Goal: Task Accomplishment & Management: Manage account settings

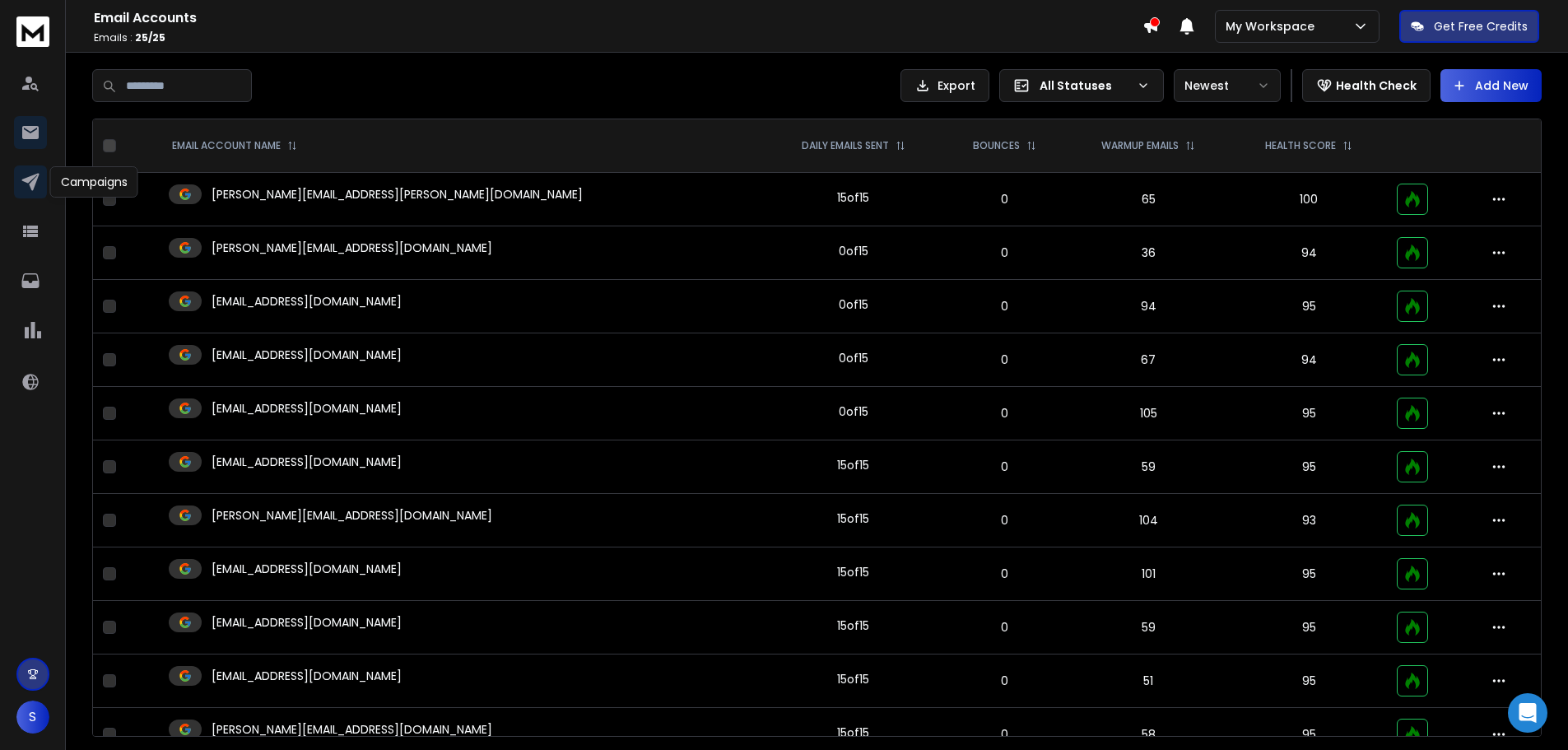
click at [38, 181] on icon at bounding box center [29, 182] width 19 height 19
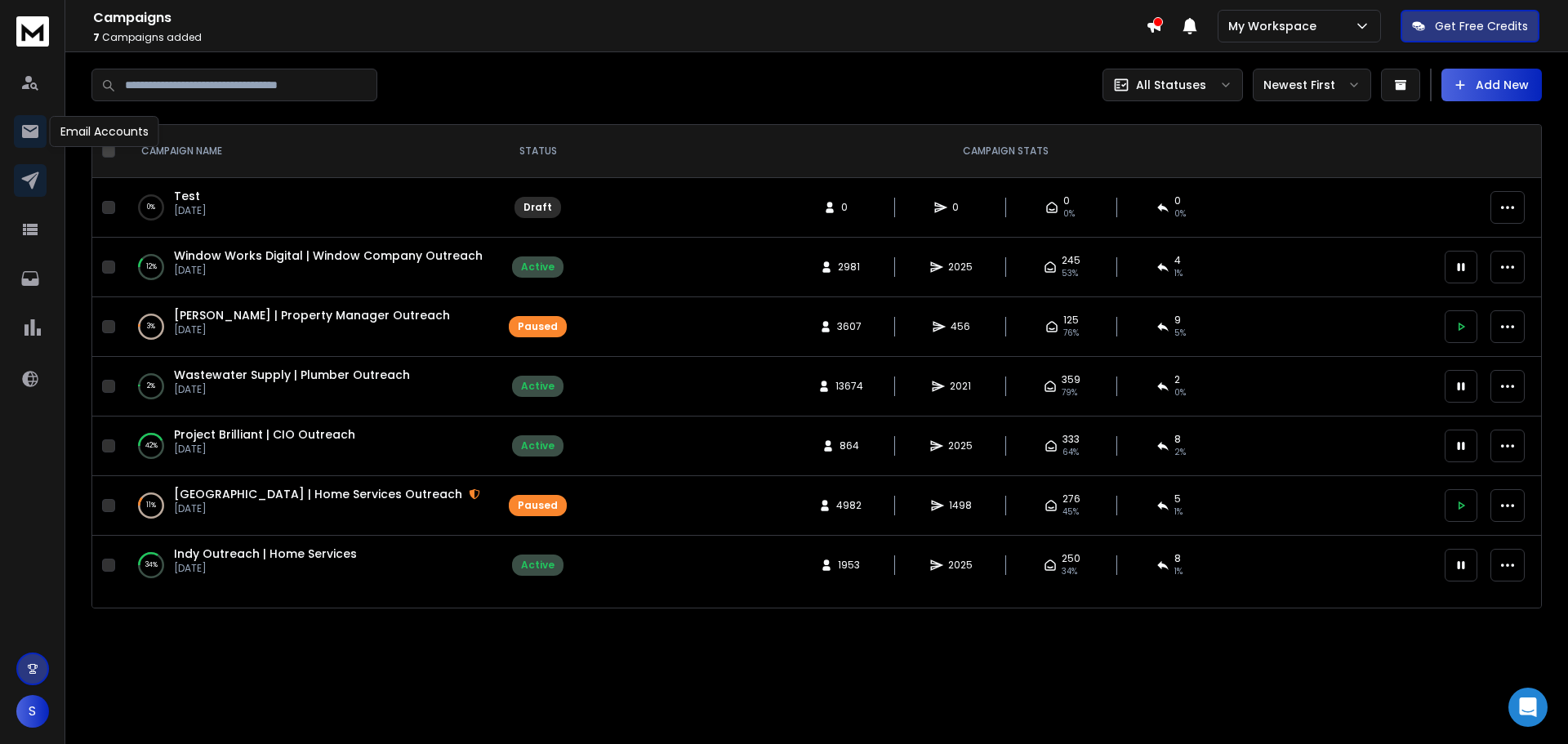
click at [31, 122] on icon at bounding box center [29, 131] width 19 height 19
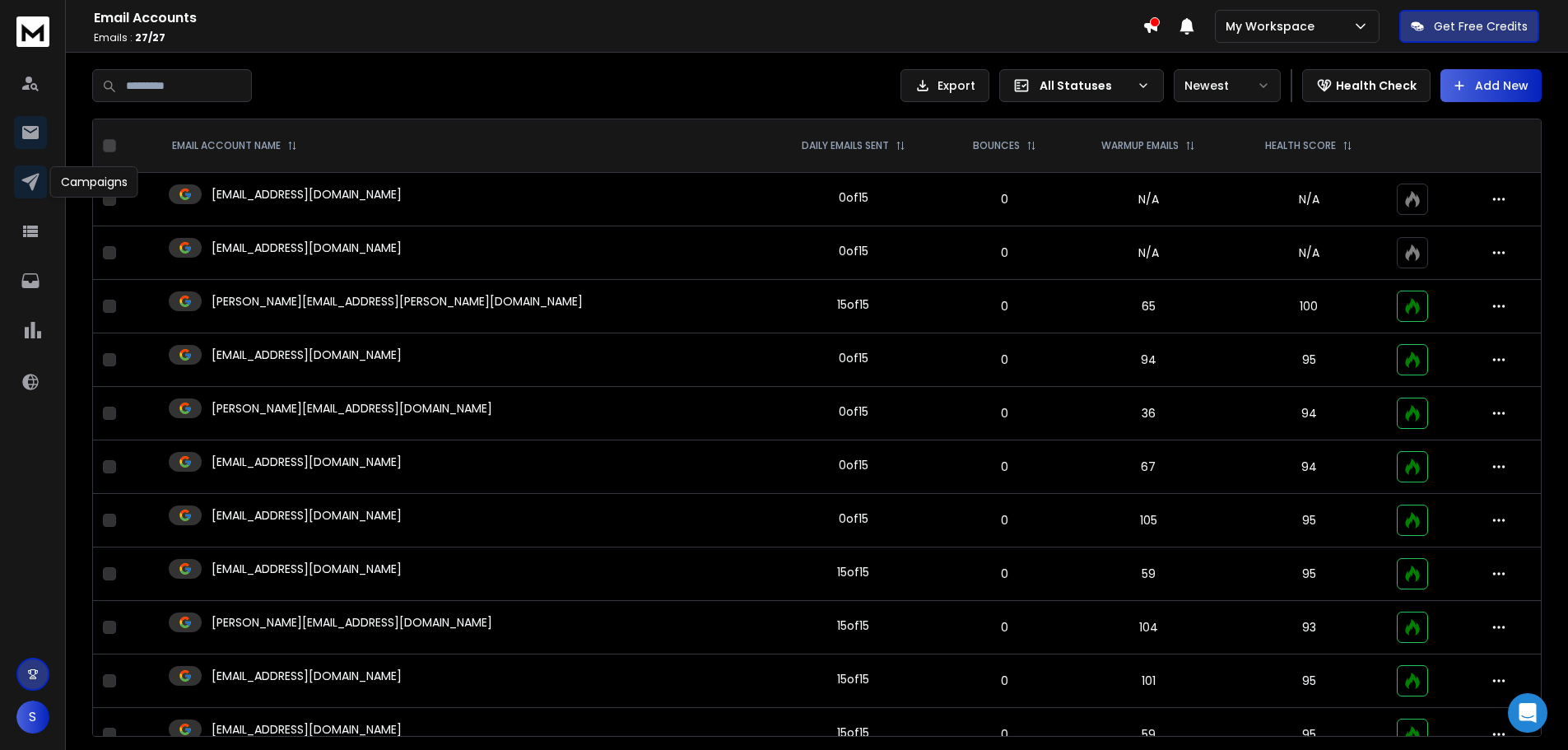
click at [38, 185] on icon at bounding box center [29, 182] width 19 height 19
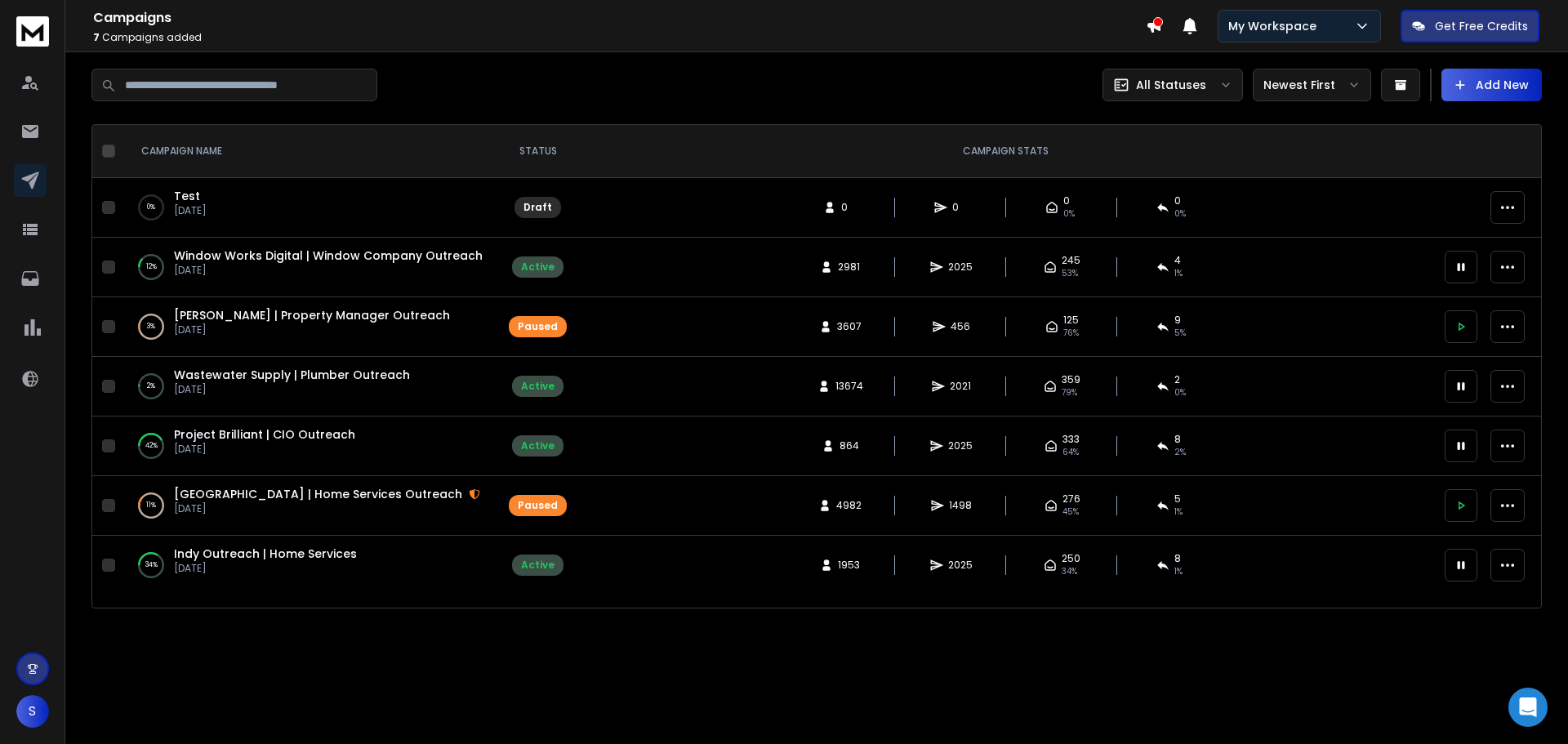
click at [1291, 18] on button "My Workspace" at bounding box center [1299, 27] width 164 height 33
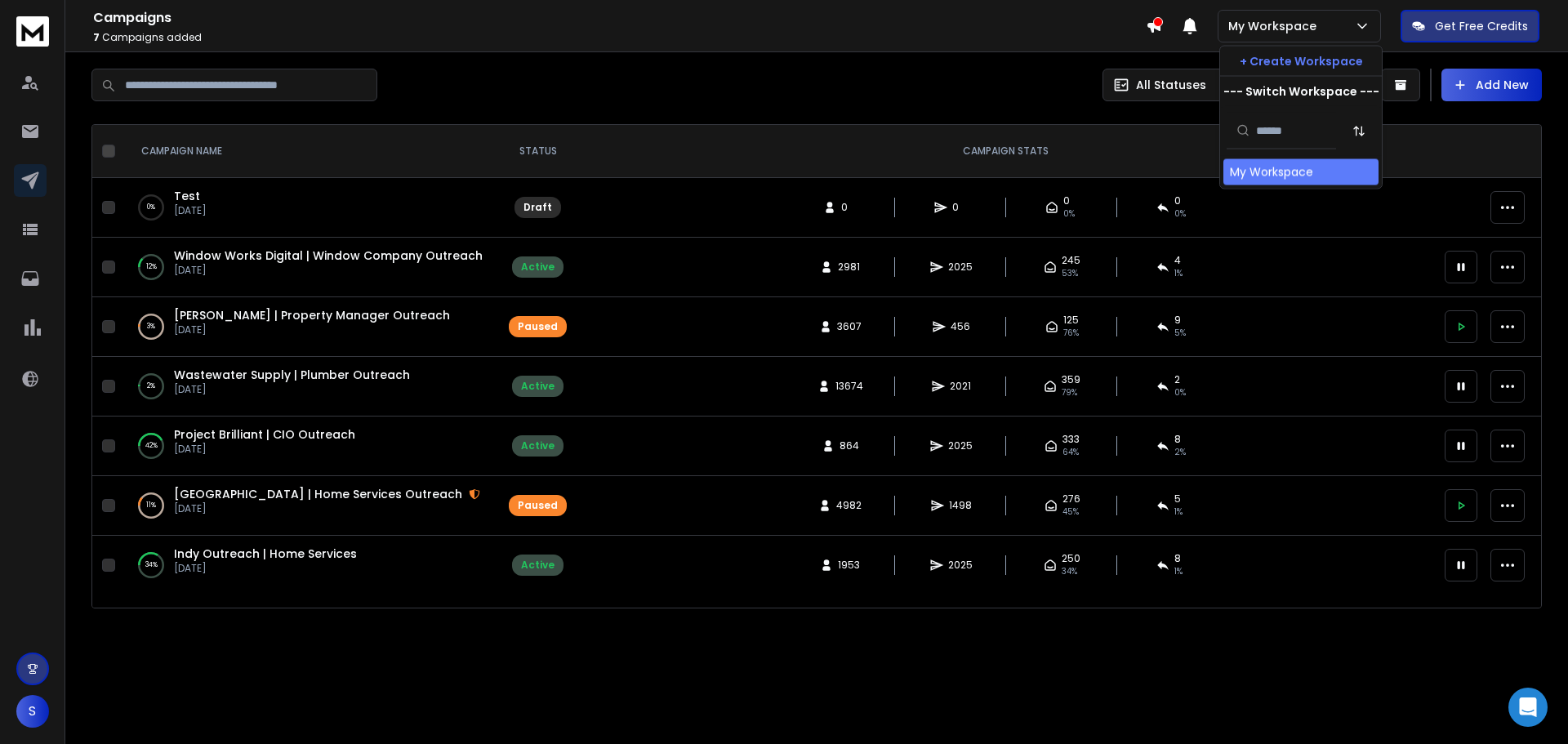
click at [1301, 170] on div "My Workspace" at bounding box center [1271, 173] width 83 height 16
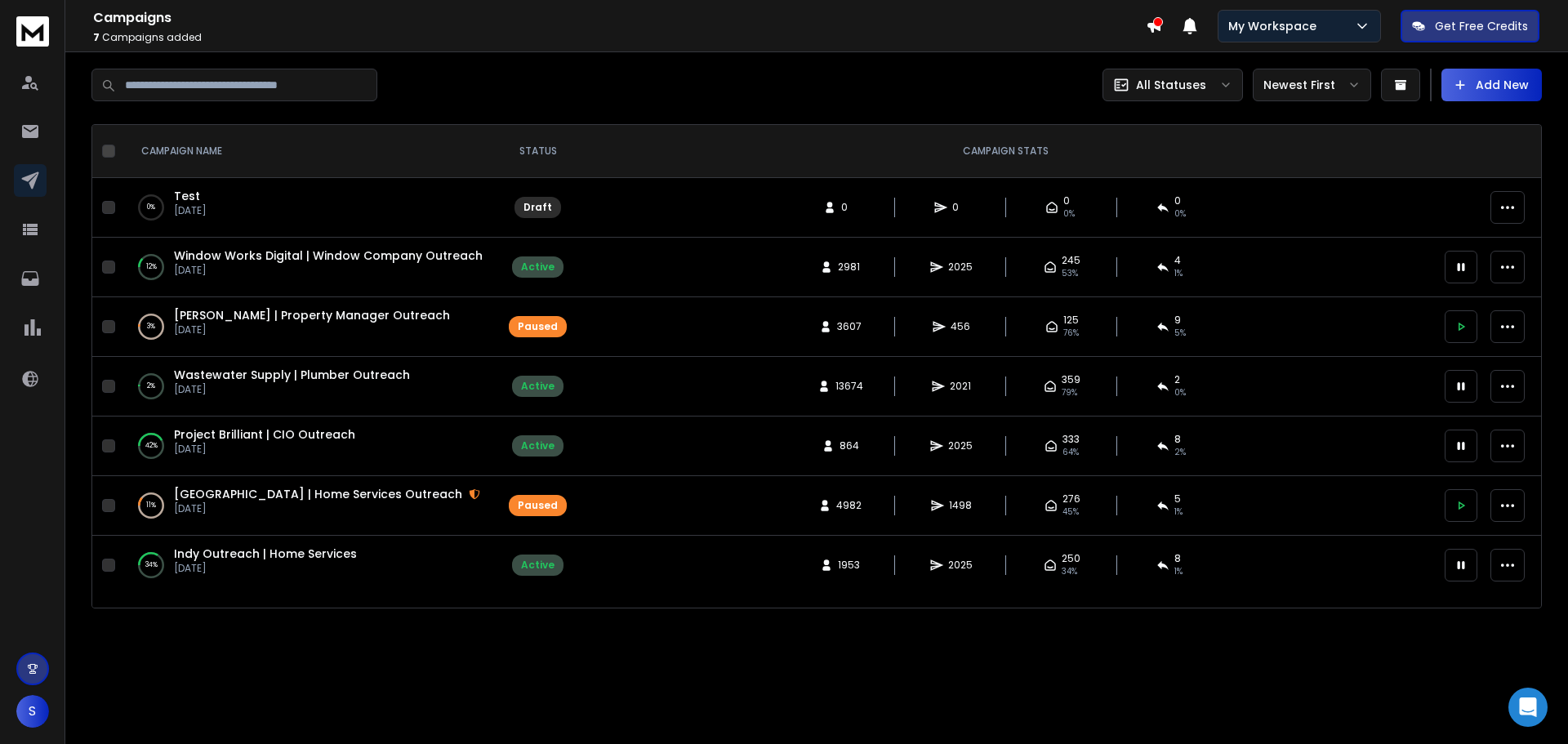
click at [1327, 25] on div "My Workspace" at bounding box center [1298, 27] width 142 height 16
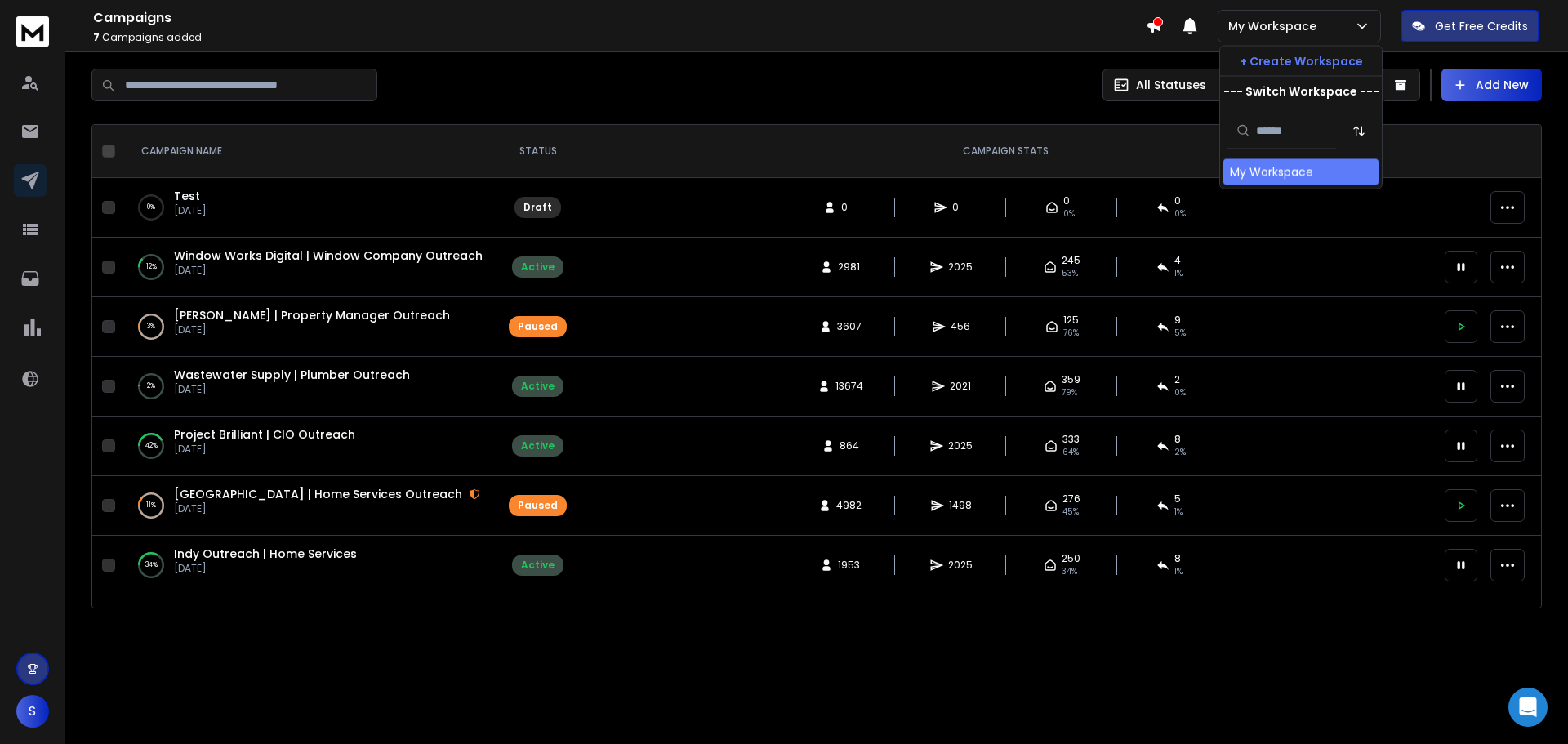
click at [1306, 61] on p "+ Create Workspace" at bounding box center [1301, 61] width 123 height 16
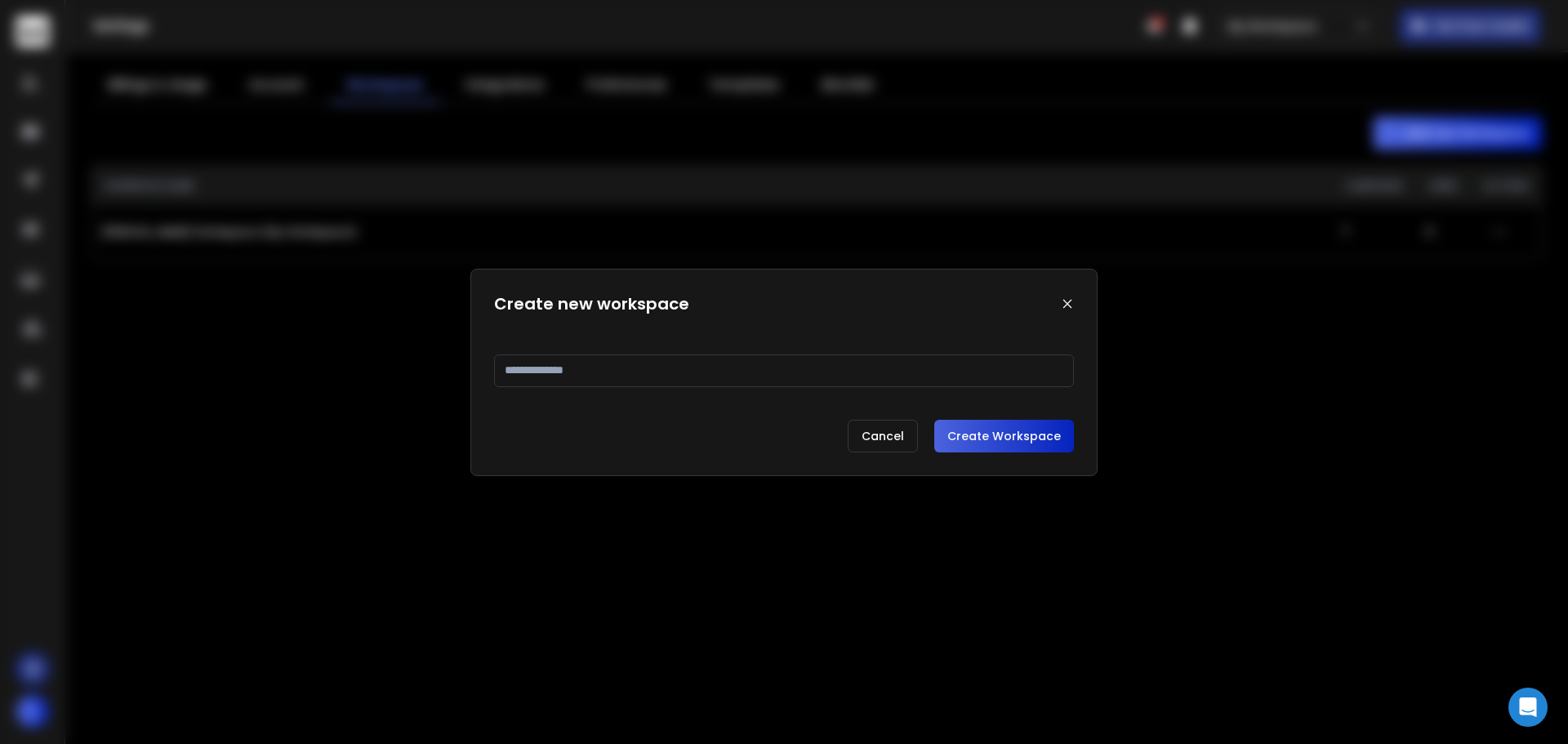
click at [583, 374] on input at bounding box center [784, 371] width 580 height 33
type input "**********"
click at [988, 432] on button "Create Workspace" at bounding box center [1004, 436] width 140 height 33
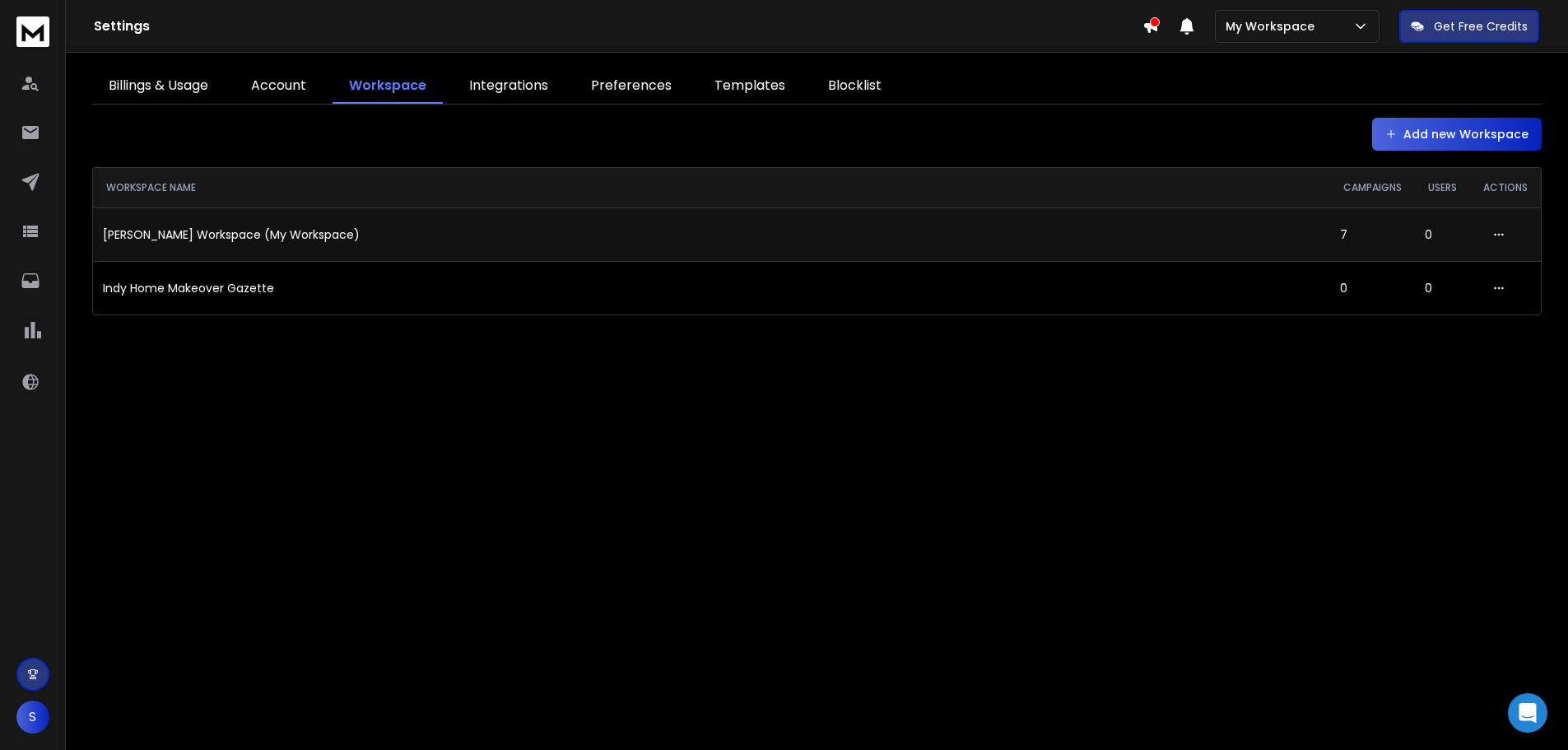
click at [192, 230] on td "Simon's Workspace (My Workspace)" at bounding box center [712, 234] width 1237 height 53
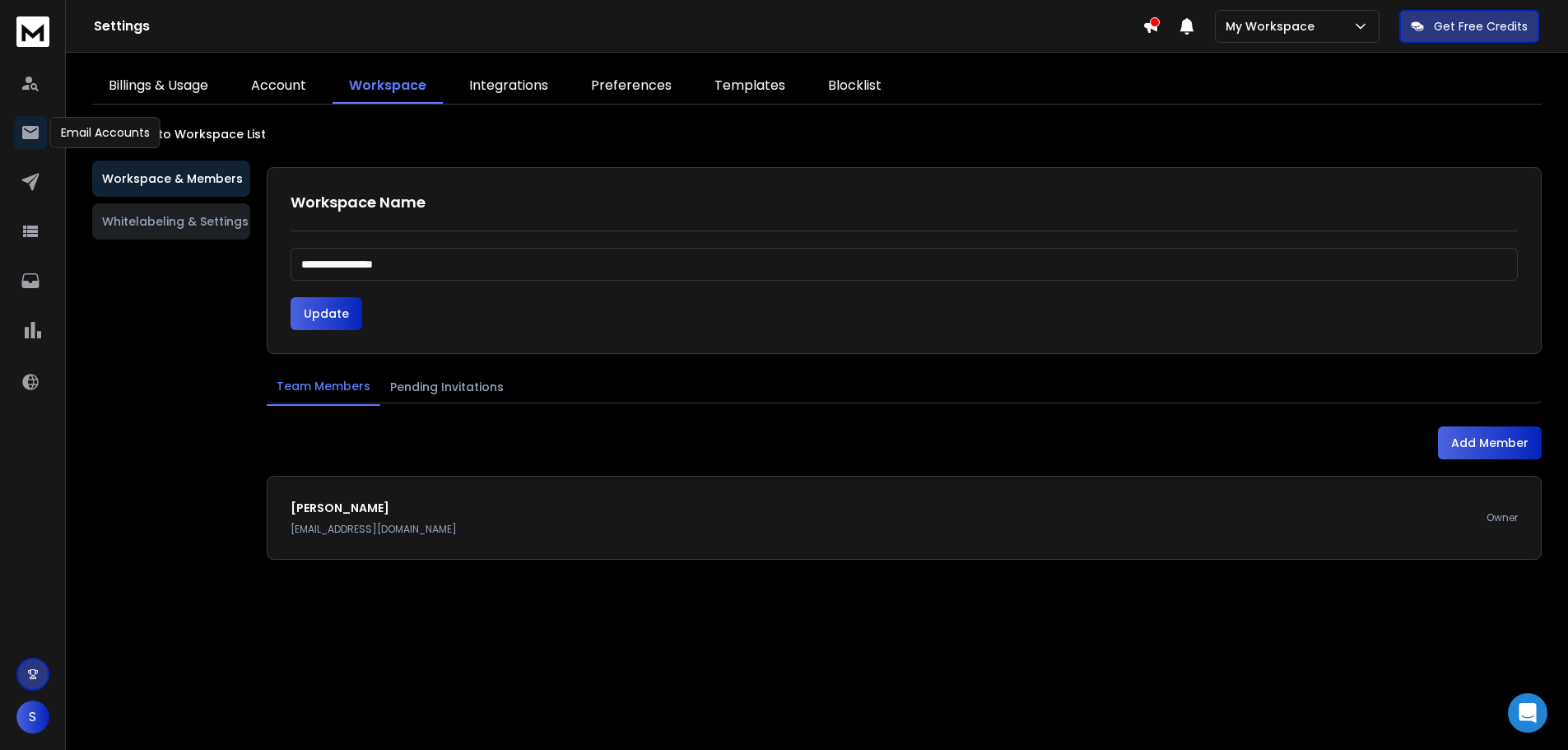
click at [19, 130] on link at bounding box center [30, 133] width 33 height 33
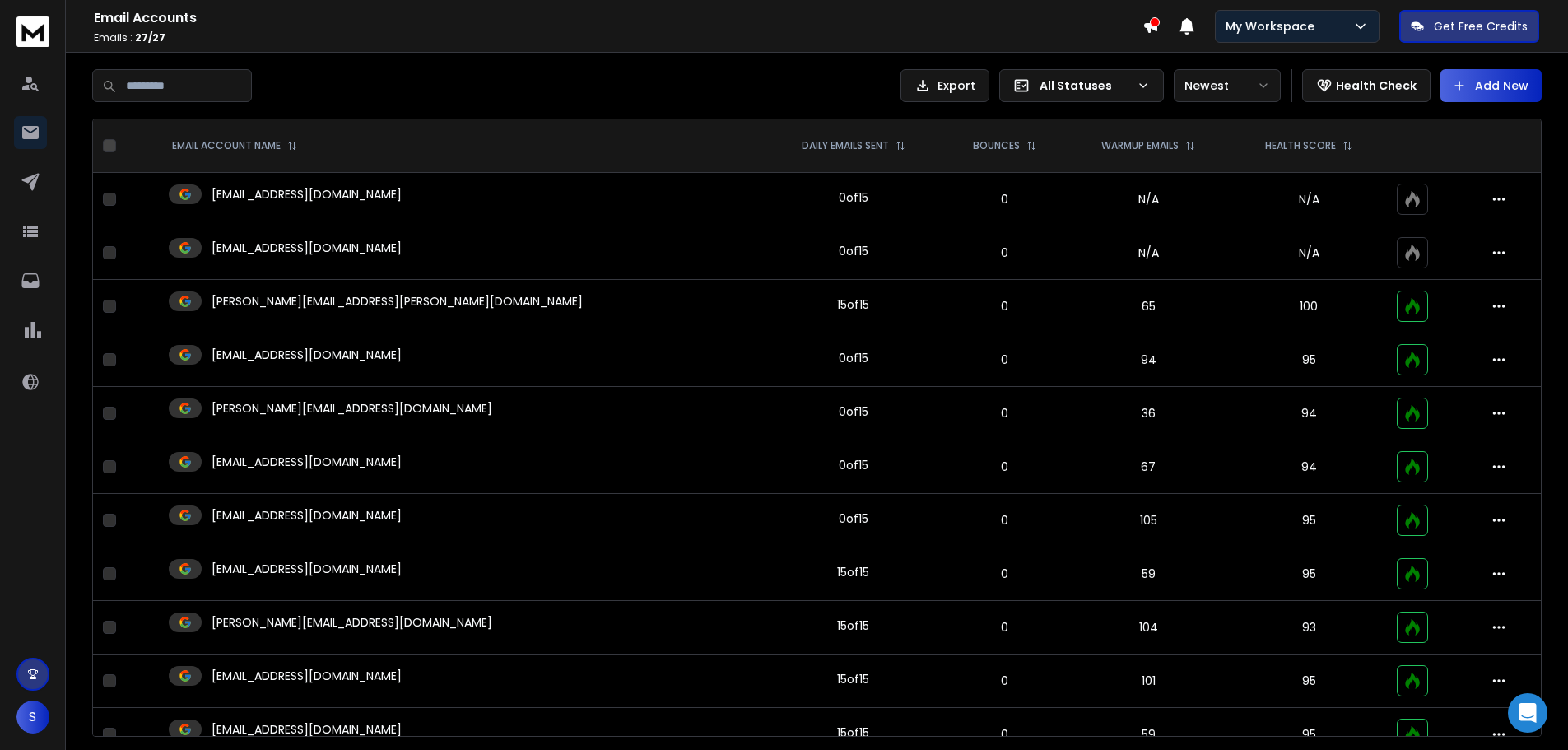
click at [1276, 29] on p "My Workspace" at bounding box center [1274, 27] width 96 height 17
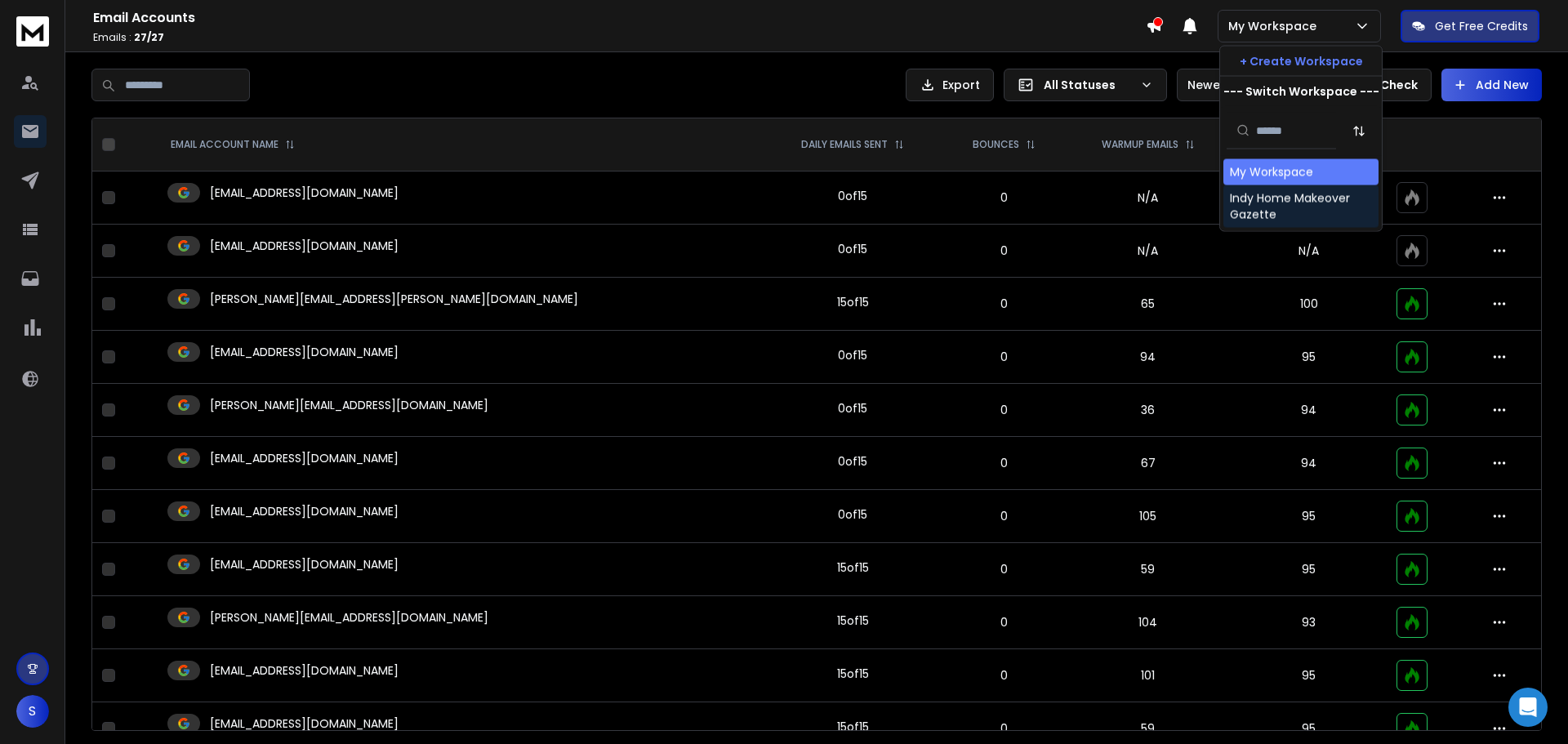
click at [1264, 203] on div "Indy Home Makeover Gazette" at bounding box center [1300, 207] width 142 height 33
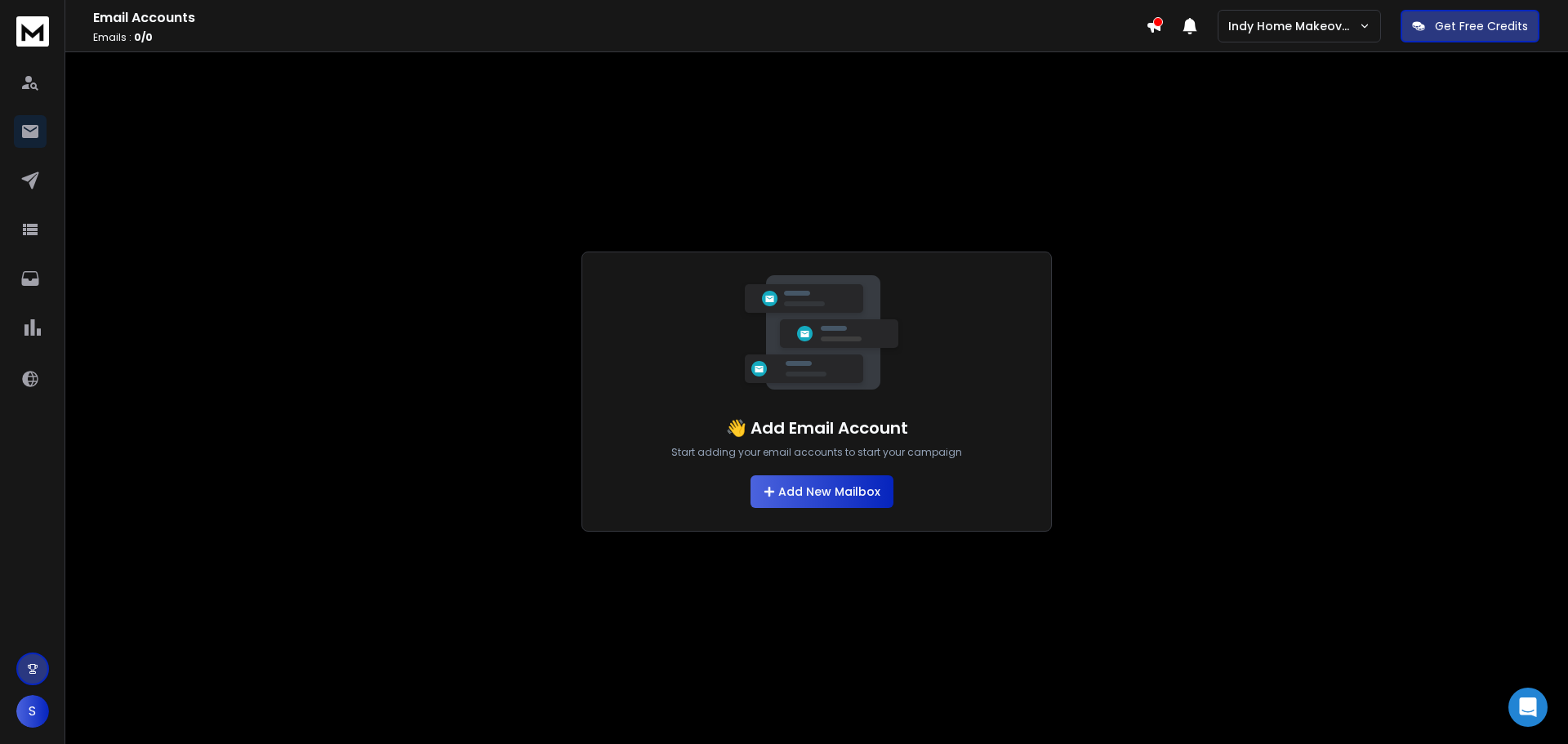
click at [819, 493] on button "Add New Mailbox" at bounding box center [822, 492] width 143 height 33
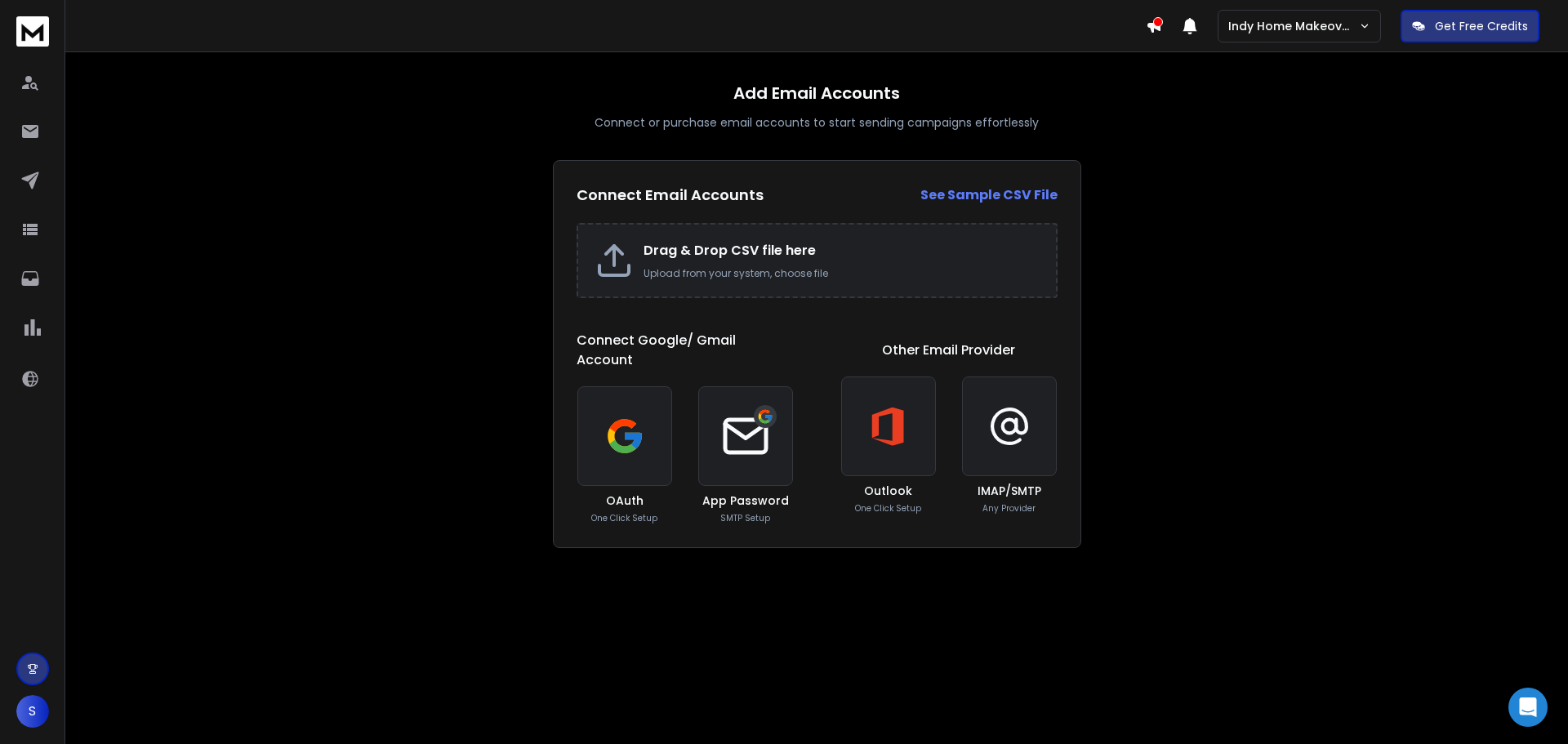
click at [1208, 289] on div "Add Email Accounts Connect or purchase email accounts to start sending campaign…" at bounding box center [816, 331] width 1502 height 499
click at [299, 219] on div "Add Email Accounts Connect or purchase email accounts to start sending campaign…" at bounding box center [816, 331] width 1502 height 499
click at [35, 127] on icon at bounding box center [29, 131] width 19 height 19
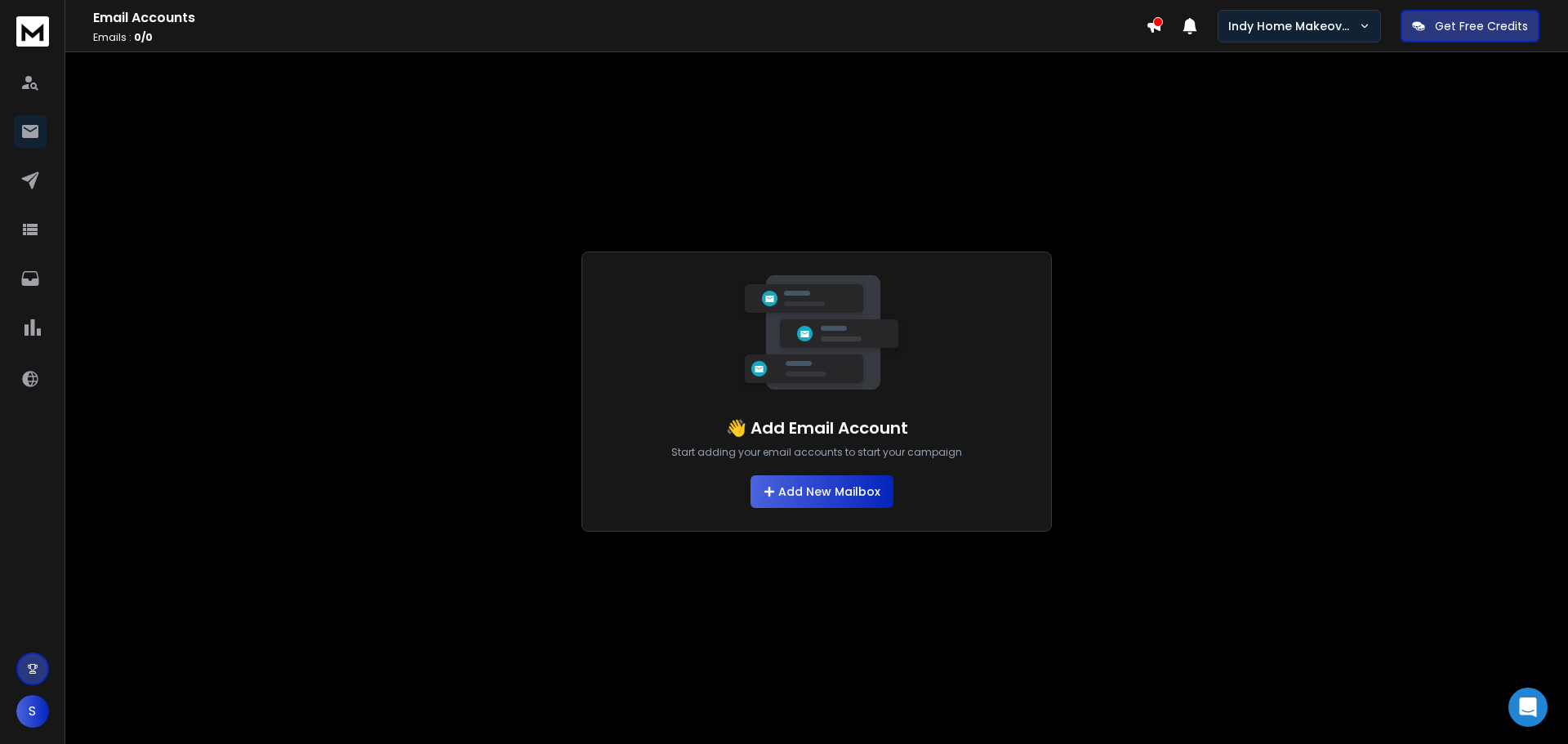
click at [1264, 27] on p "Indy Home Makeover Gazette" at bounding box center [1293, 27] width 131 height 16
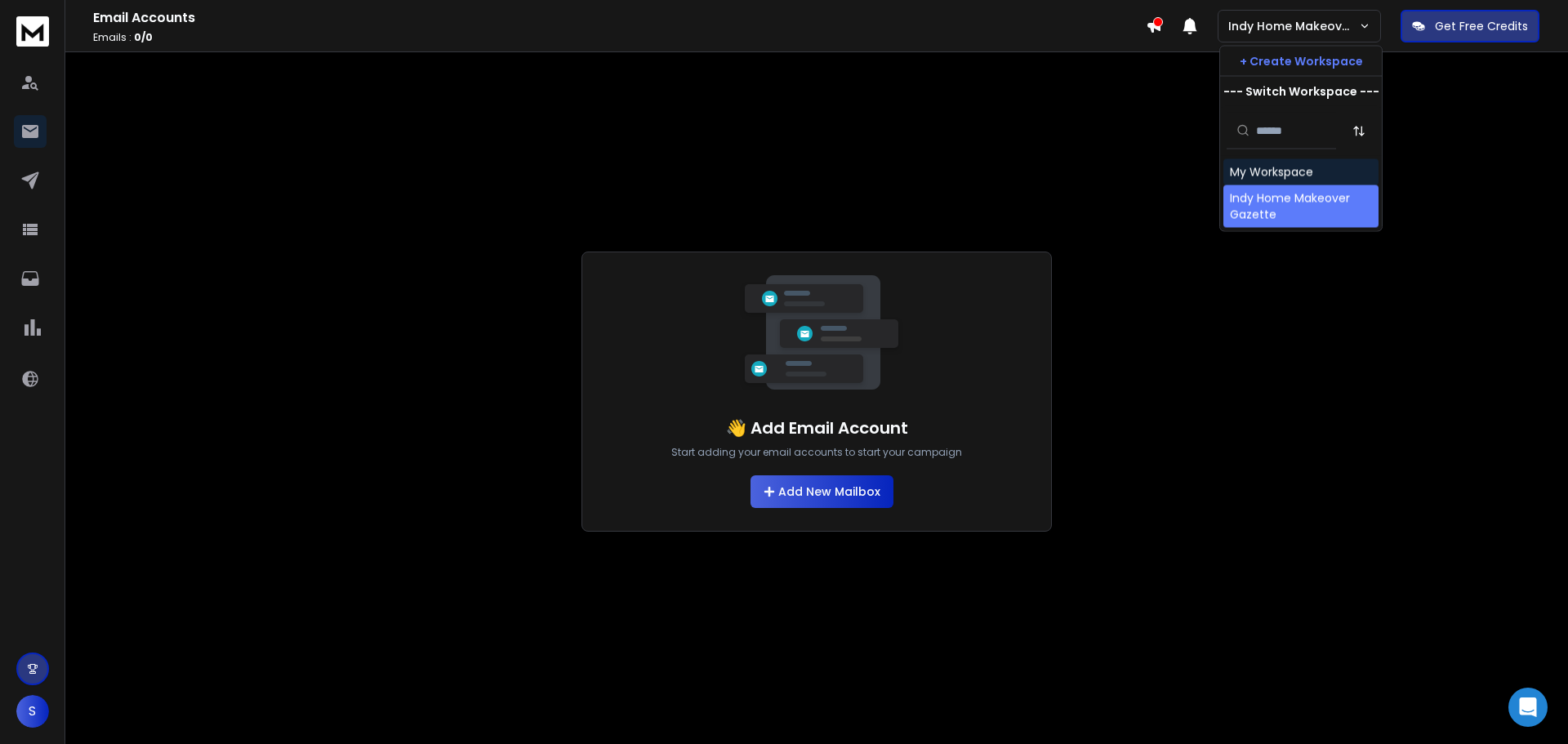
click at [1261, 170] on div "My Workspace" at bounding box center [1271, 173] width 83 height 16
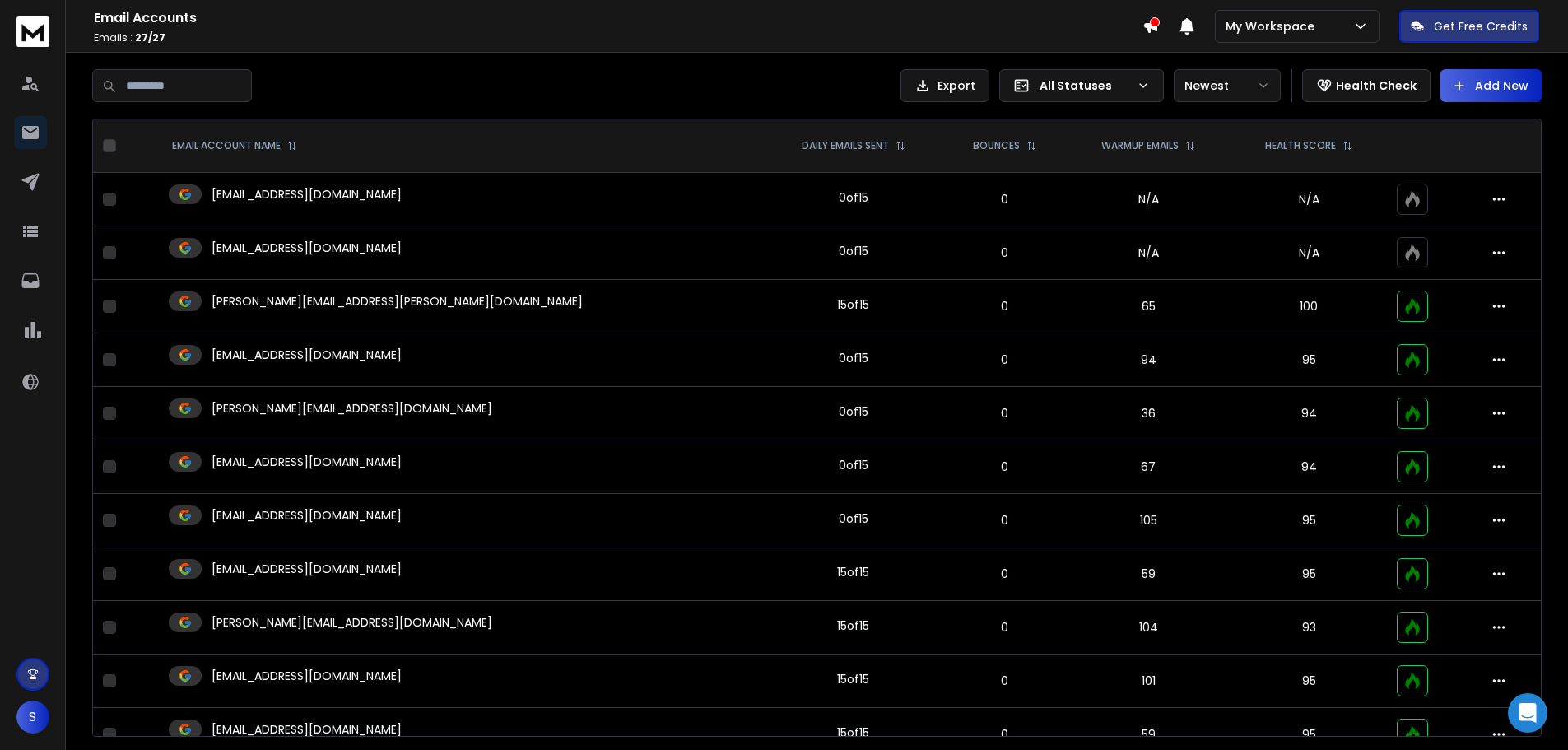
click at [112, 251] on button "button" at bounding box center [110, 252] width 13 height 13
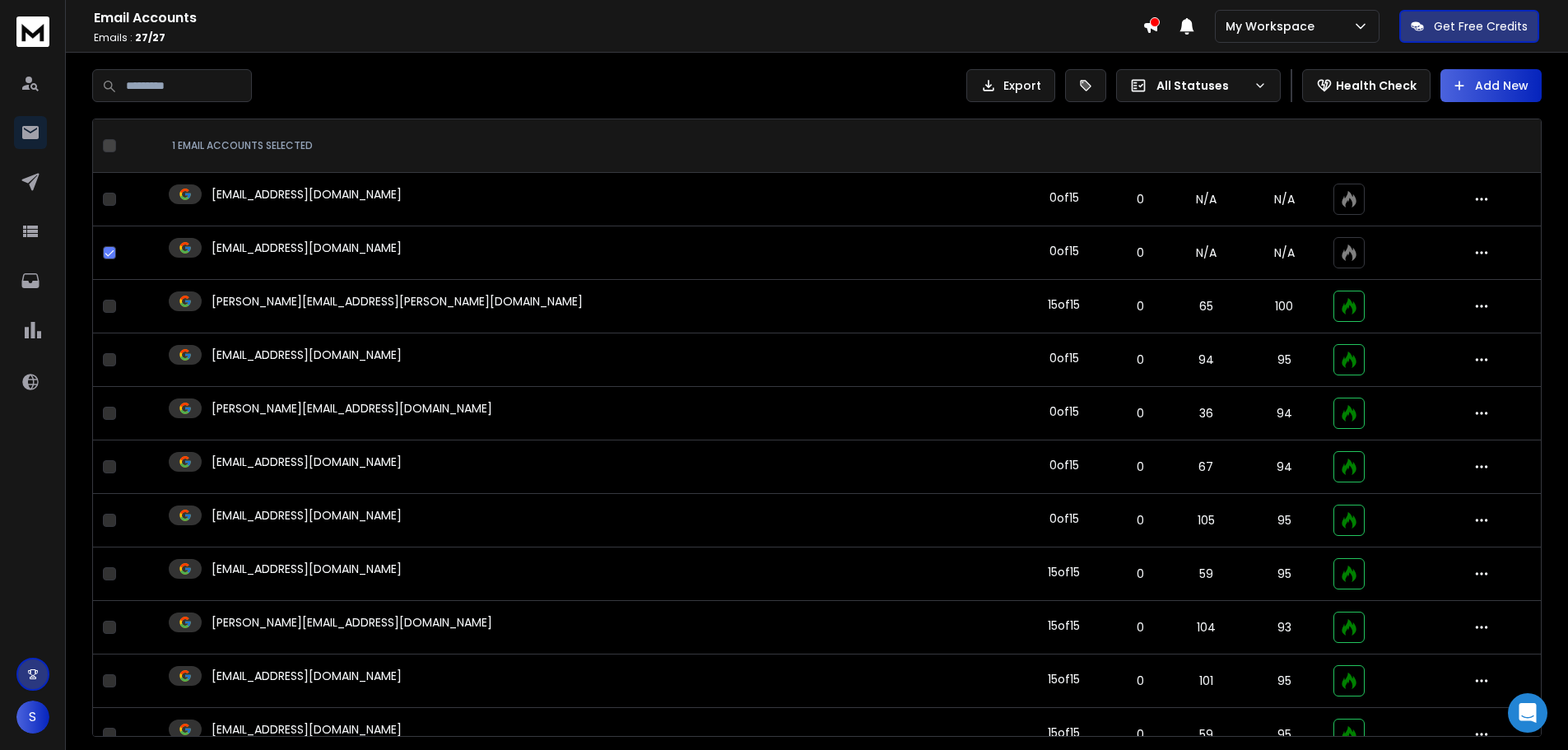
click at [112, 205] on td at bounding box center [125, 200] width 65 height 53
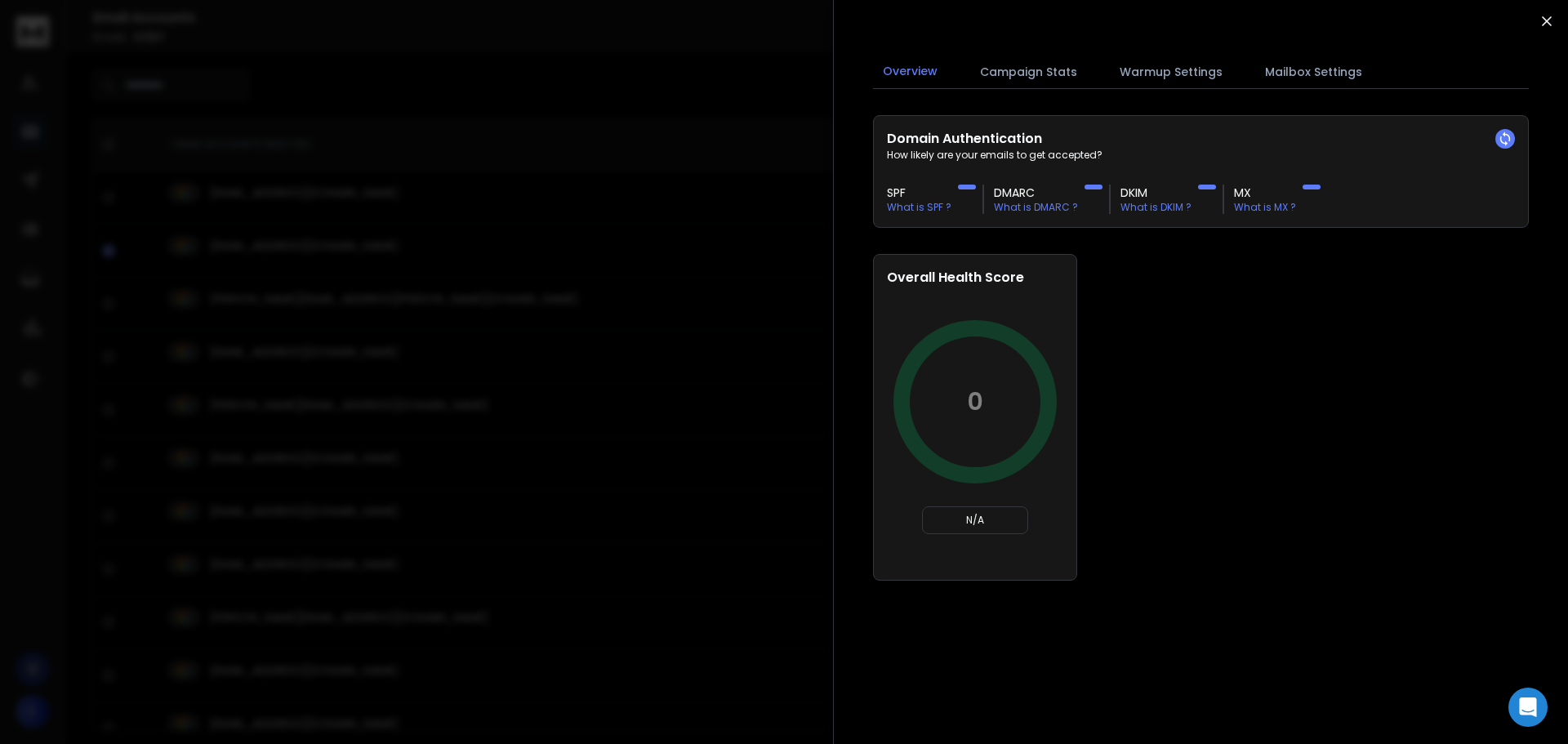
click at [1539, 20] on icon "button" at bounding box center [1547, 21] width 16 height 16
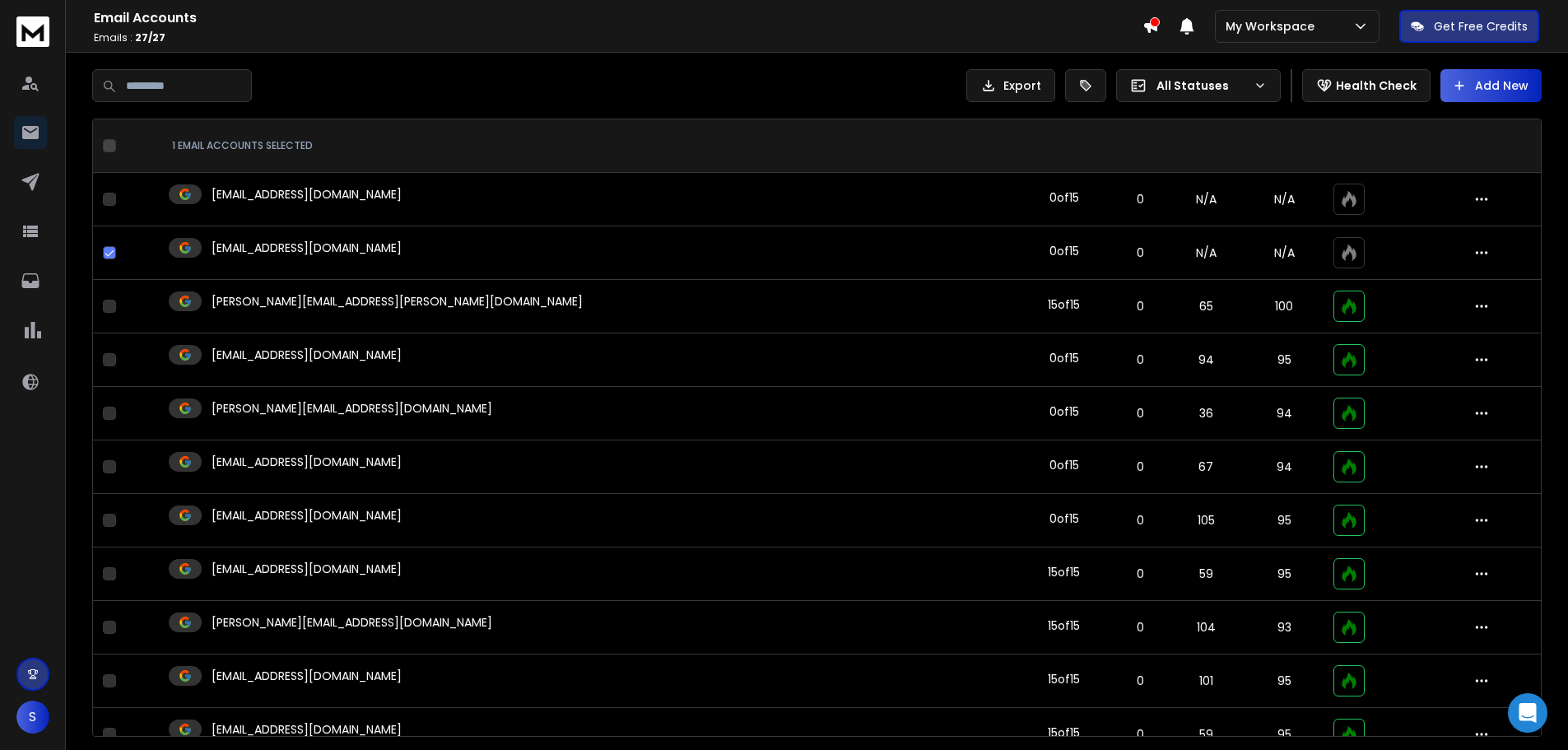
click at [111, 199] on button "button" at bounding box center [110, 199] width 13 height 13
click at [1487, 196] on icon at bounding box center [1494, 199] width 15 height 15
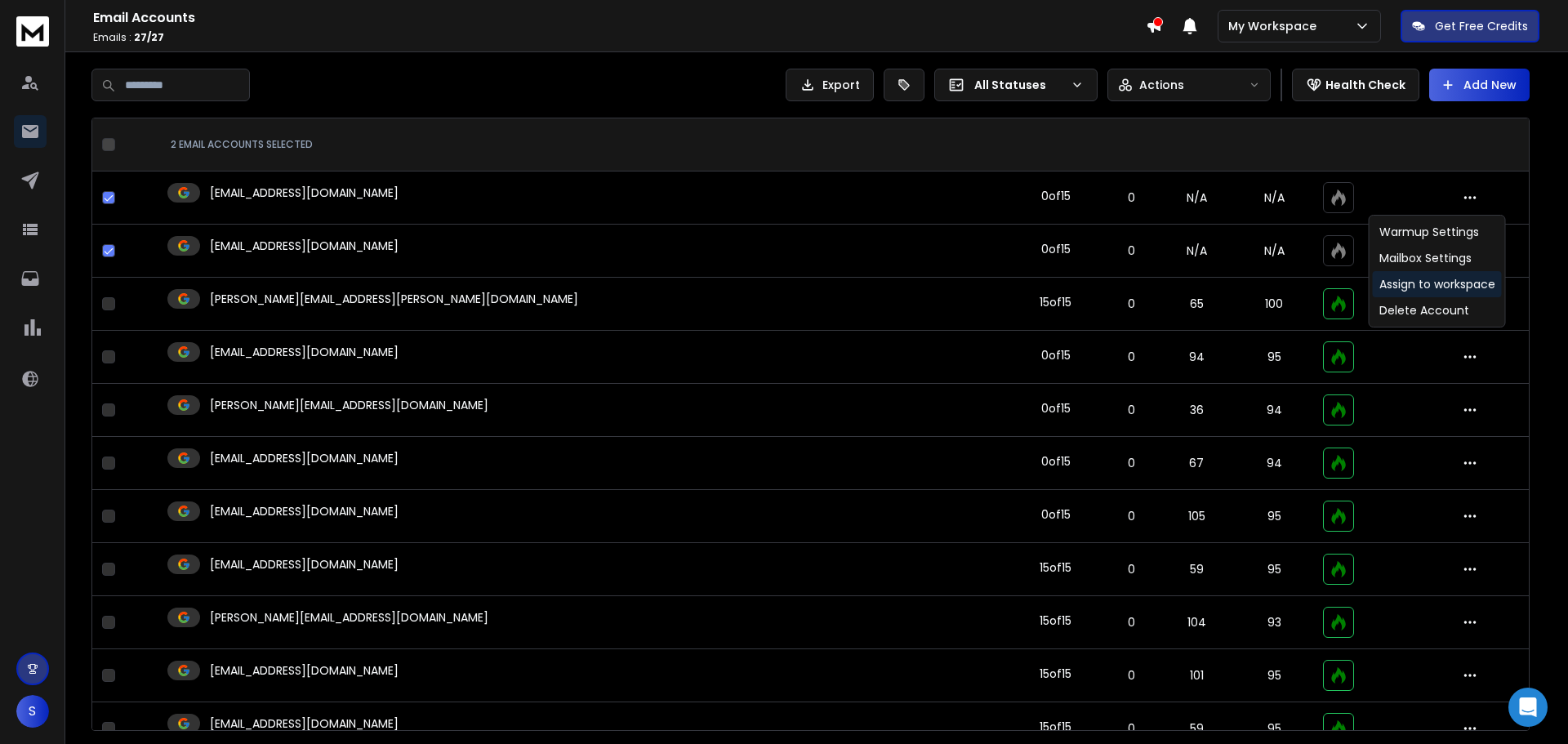
click at [1421, 280] on div "Assign to workspace" at bounding box center [1436, 284] width 129 height 27
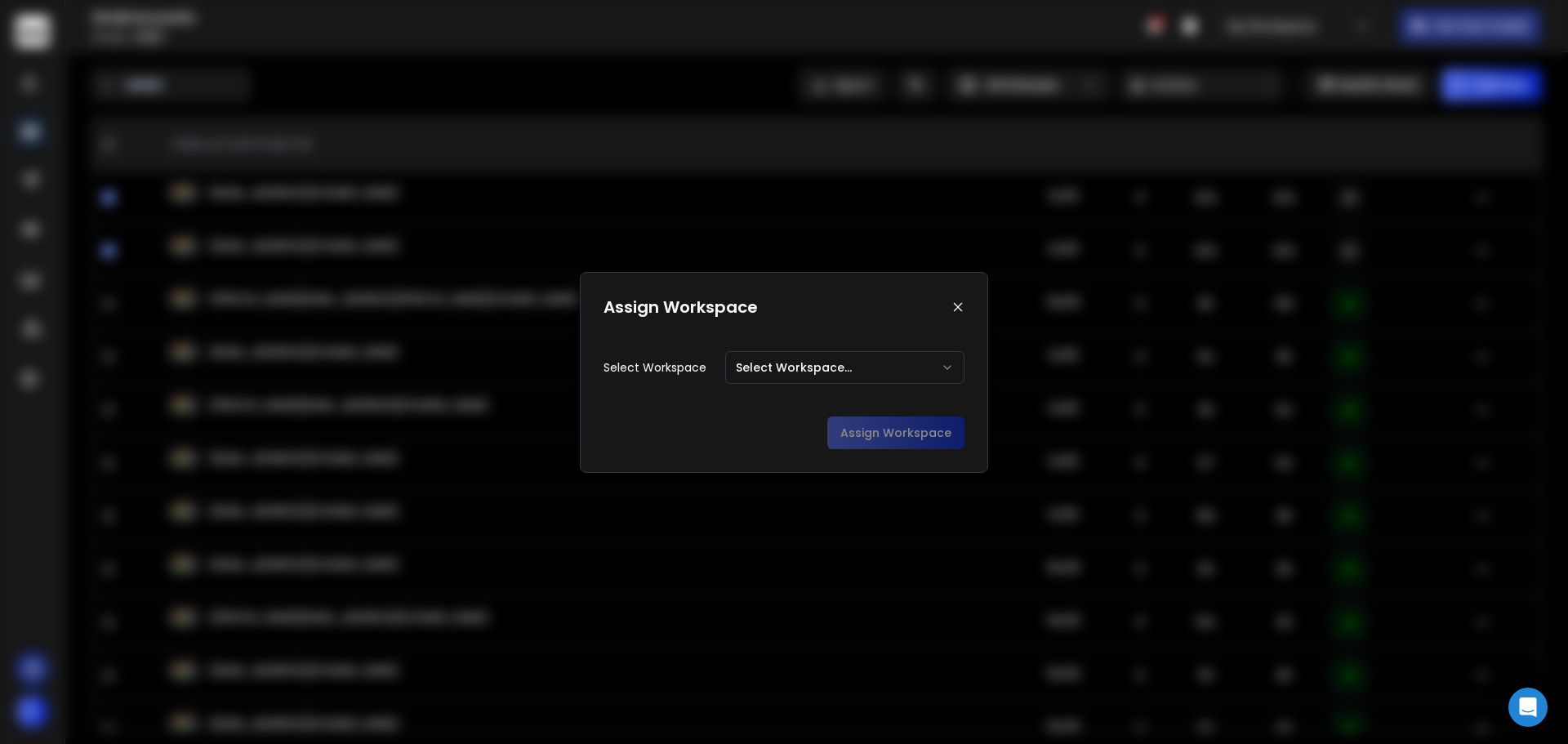
click at [848, 375] on button "Select Workspace..." at bounding box center [845, 367] width 240 height 33
click at [866, 431] on button "Assign Workspace" at bounding box center [896, 433] width 137 height 33
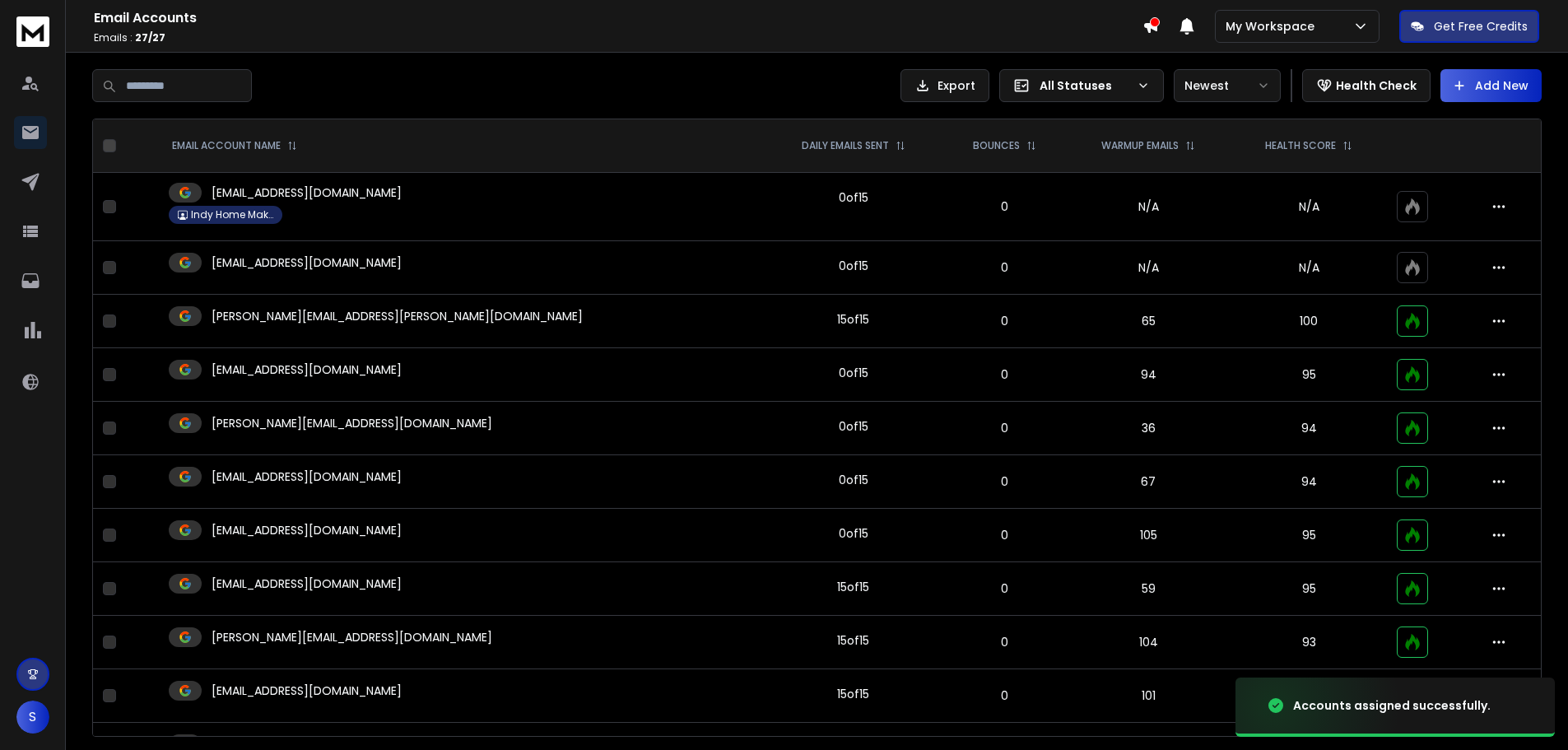
click at [118, 264] on div at bounding box center [131, 267] width 56 height 13
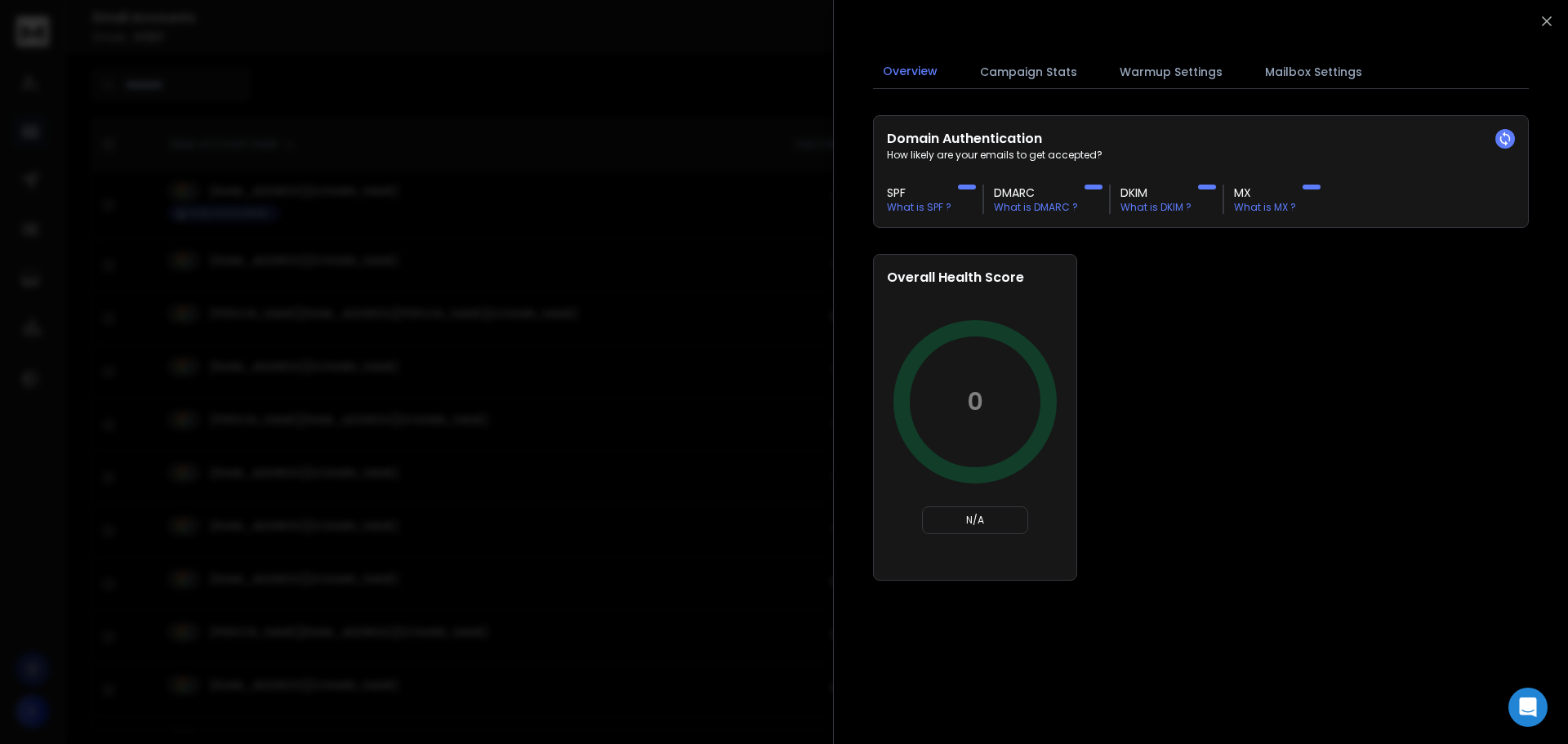
click at [1532, 19] on div "Multi Select Table Sheet Overview Campaign Stats Warmup Settings Mailbox Settin…" at bounding box center [1200, 372] width 735 height 744
click at [1540, 25] on icon "button" at bounding box center [1547, 21] width 16 height 16
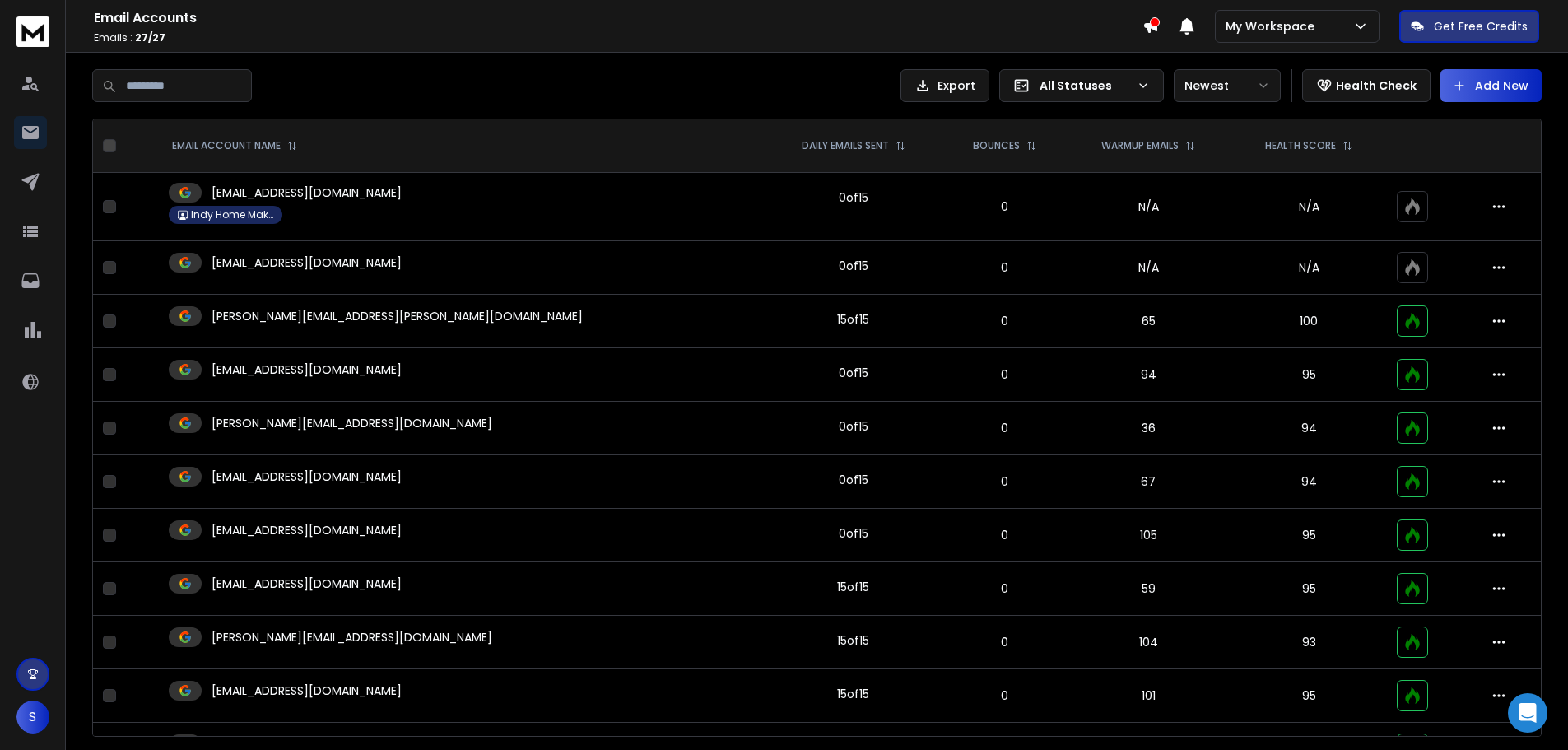
click at [108, 261] on button "button" at bounding box center [110, 267] width 13 height 13
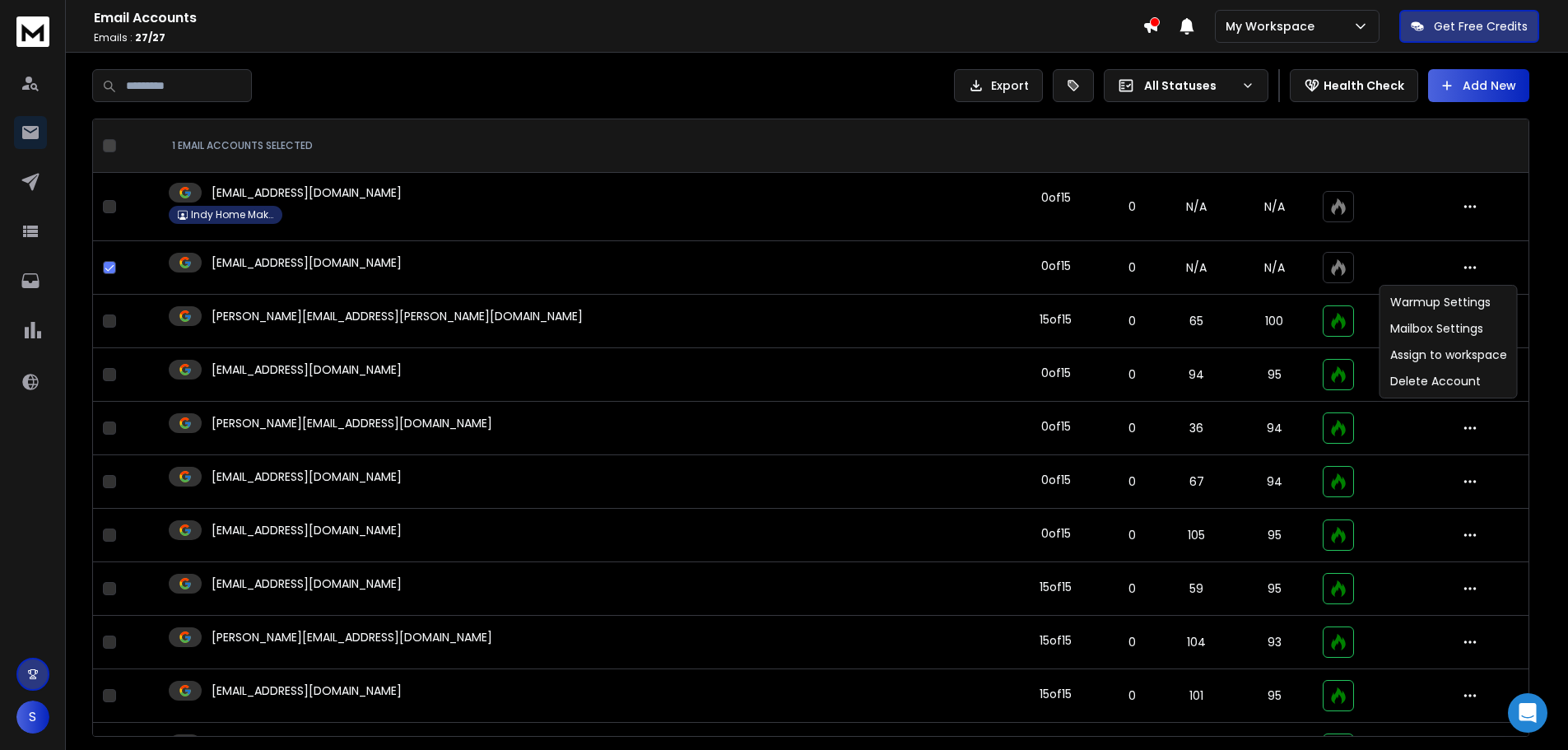
click at [1443, 264] on button at bounding box center [1469, 267] width 97 height 28
click at [1438, 342] on div "Warmup Settings Mailbox Settings Assign to workspace Delete Account" at bounding box center [1449, 341] width 138 height 113
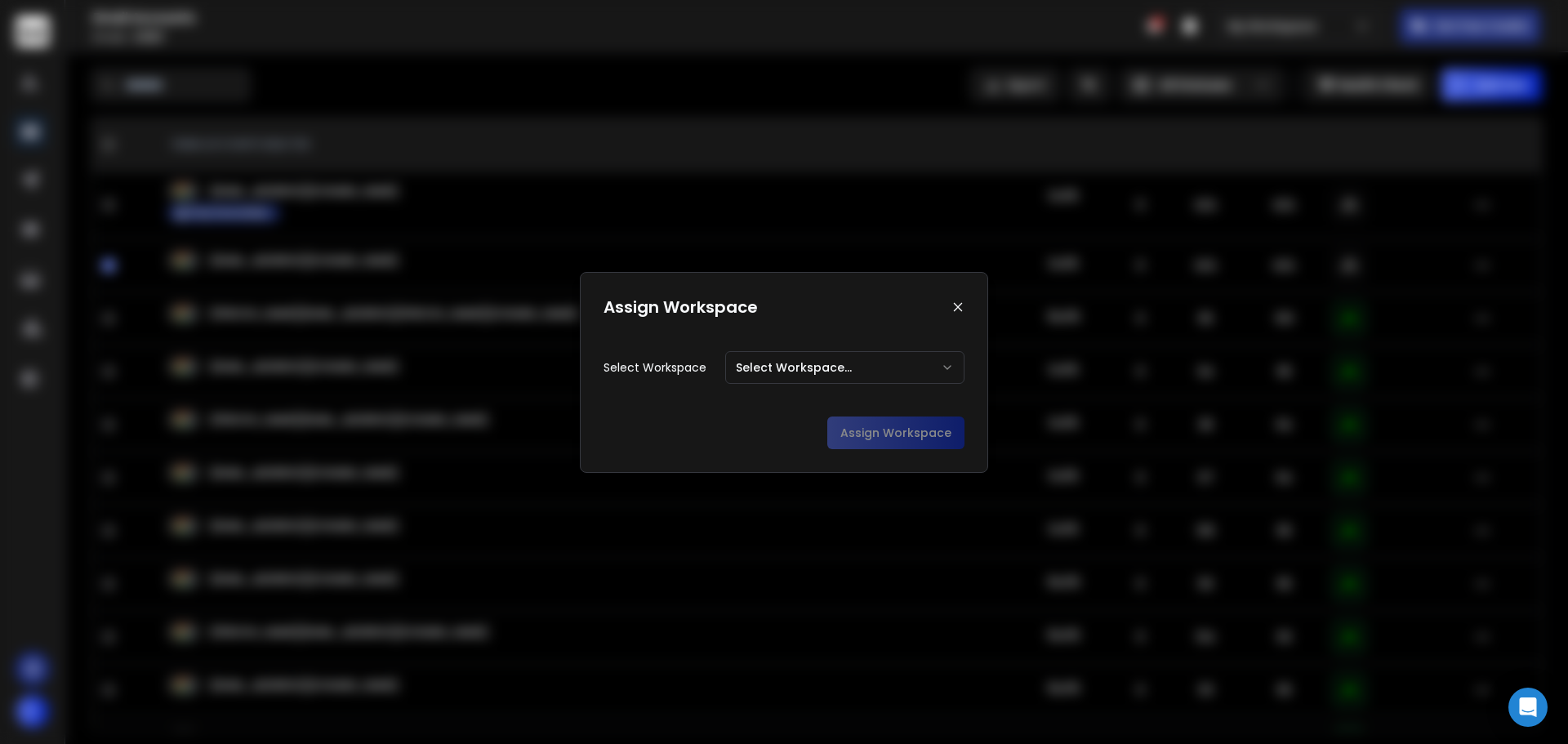
click at [826, 368] on button "Select Workspace..." at bounding box center [845, 367] width 240 height 33
click at [869, 427] on button "Assign Workspace" at bounding box center [896, 433] width 137 height 33
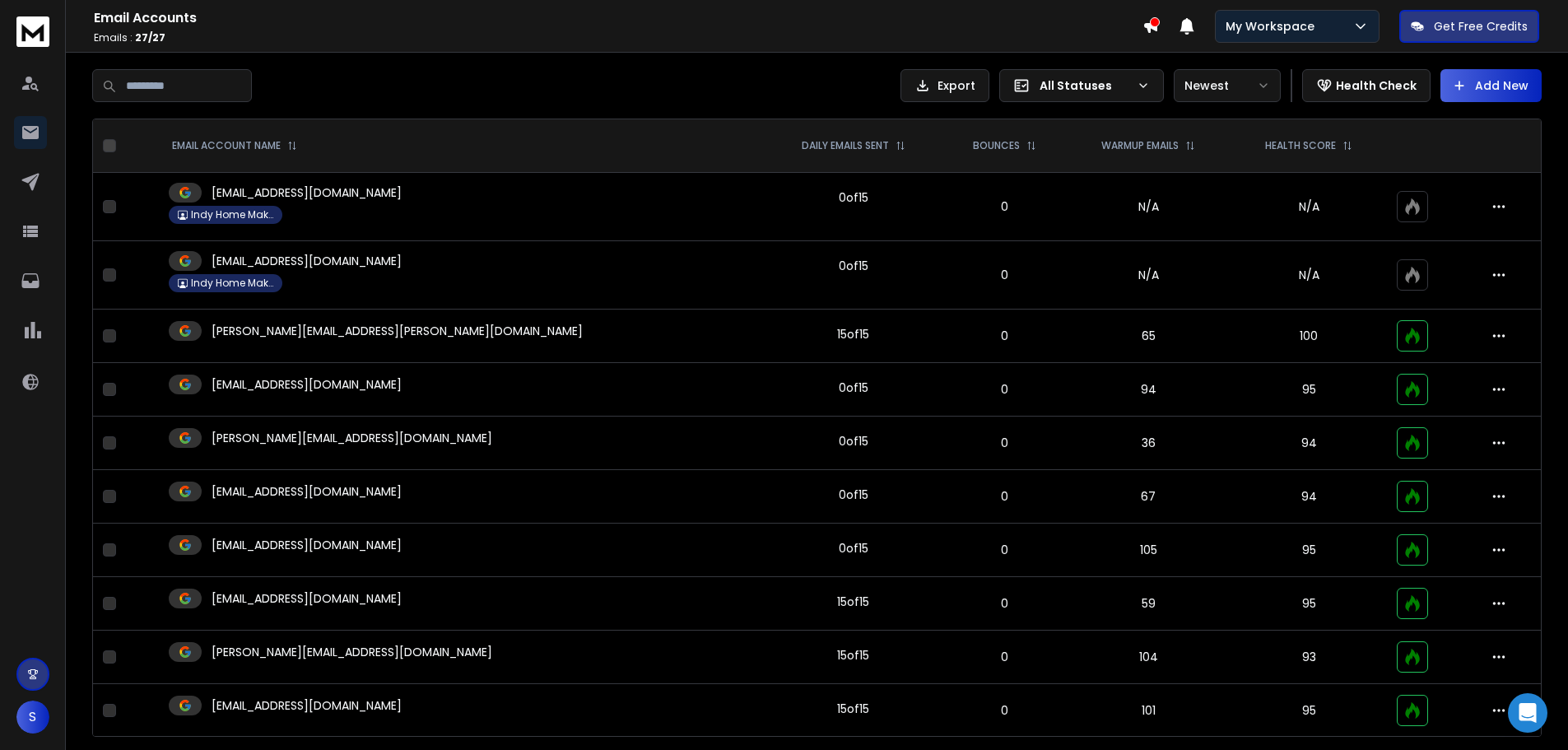
click at [1320, 30] on div "My Workspace" at bounding box center [1297, 27] width 143 height 17
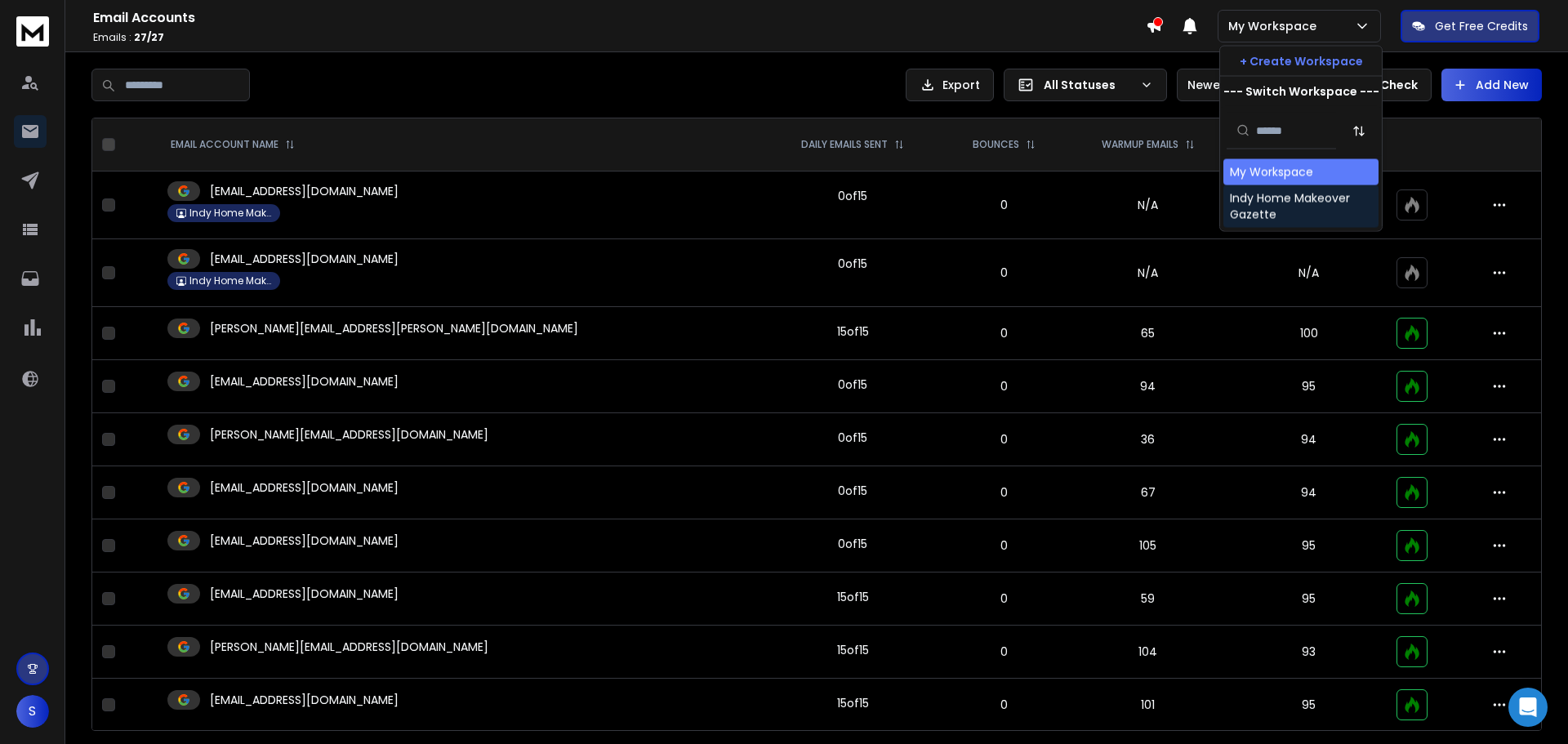
click at [1268, 204] on div "Indy Home Makeover Gazette" at bounding box center [1300, 207] width 142 height 33
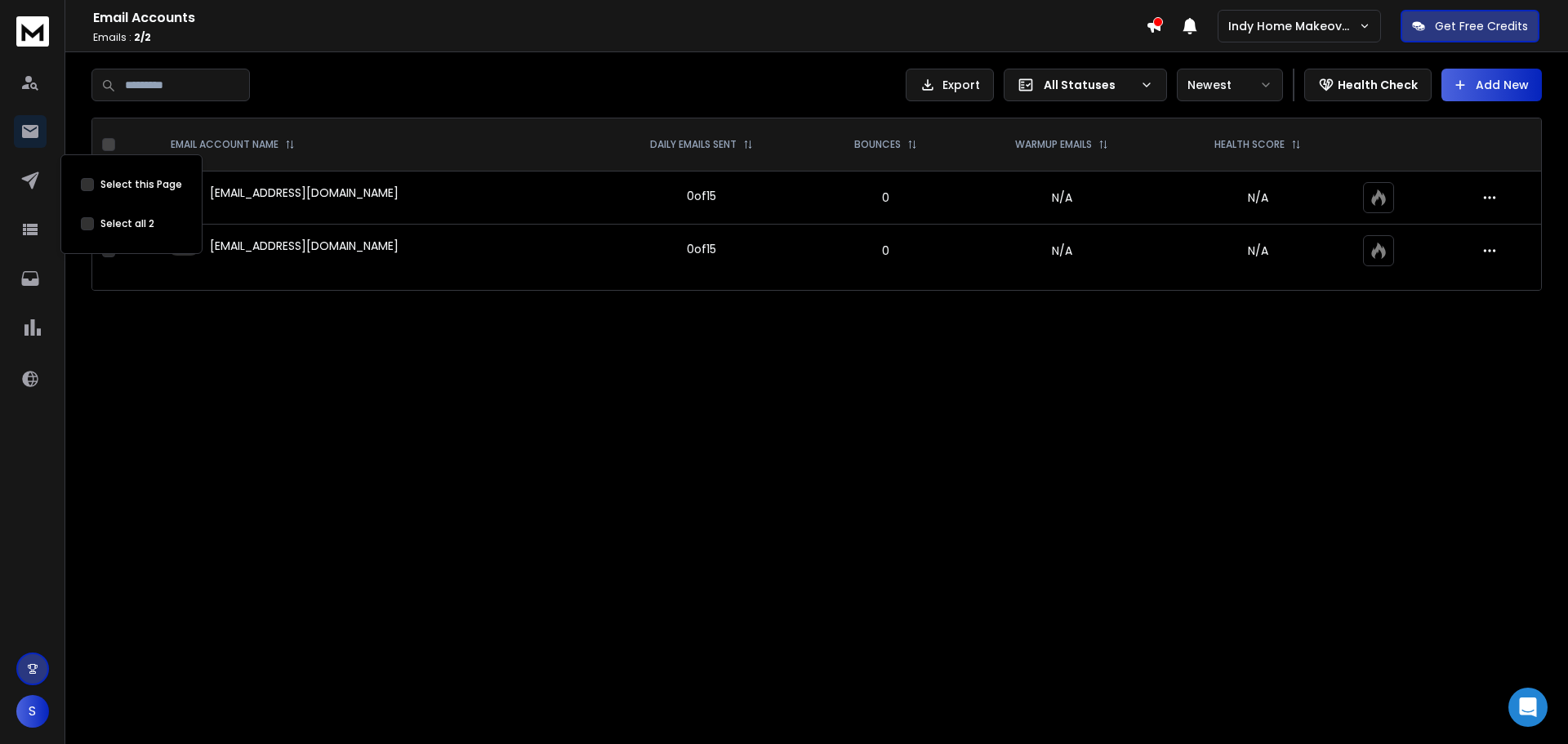
click at [112, 138] on button "Select this Page" at bounding box center [109, 144] width 13 height 13
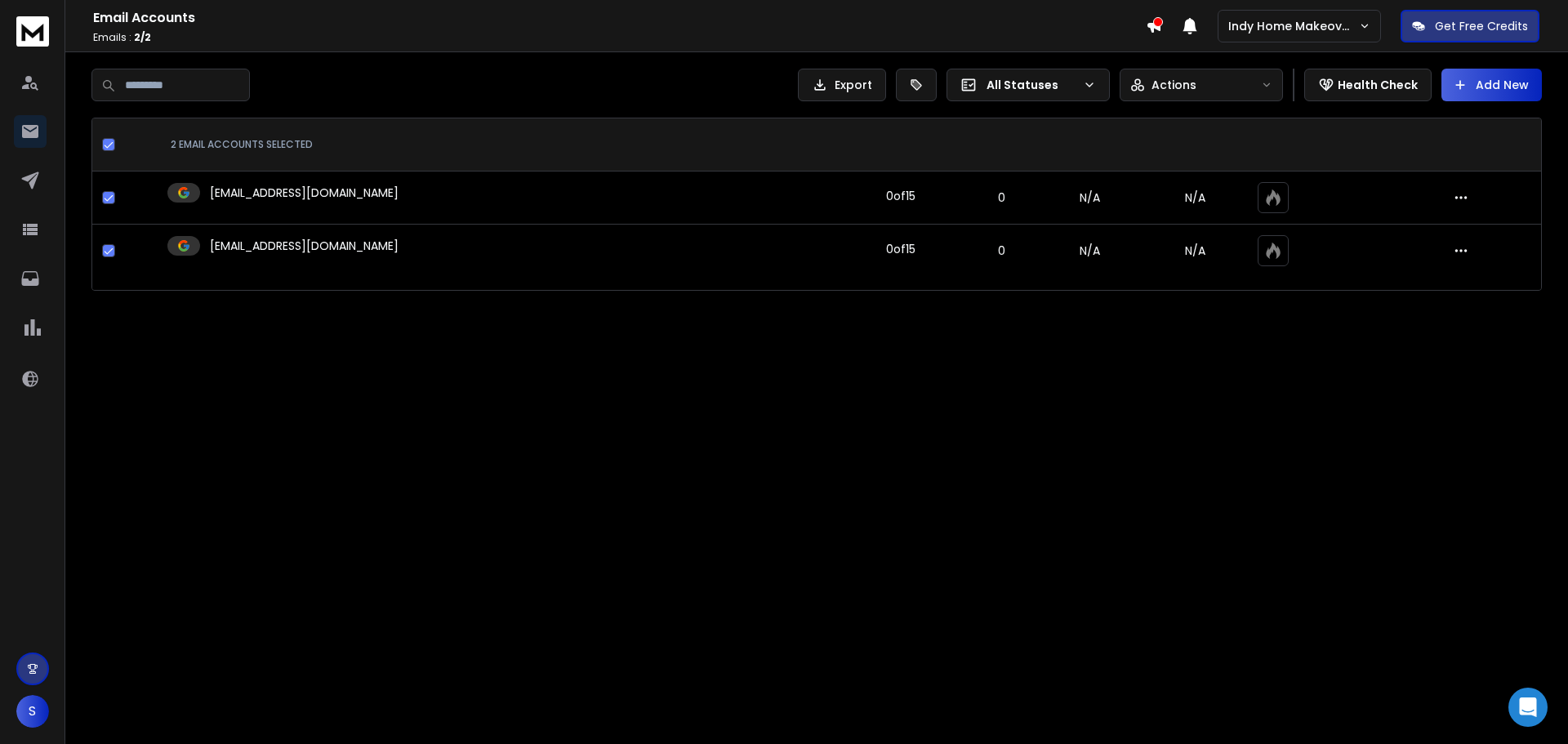
click at [1281, 195] on icon at bounding box center [1274, 197] width 16 height 16
click at [1281, 203] on icon at bounding box center [1274, 197] width 16 height 16
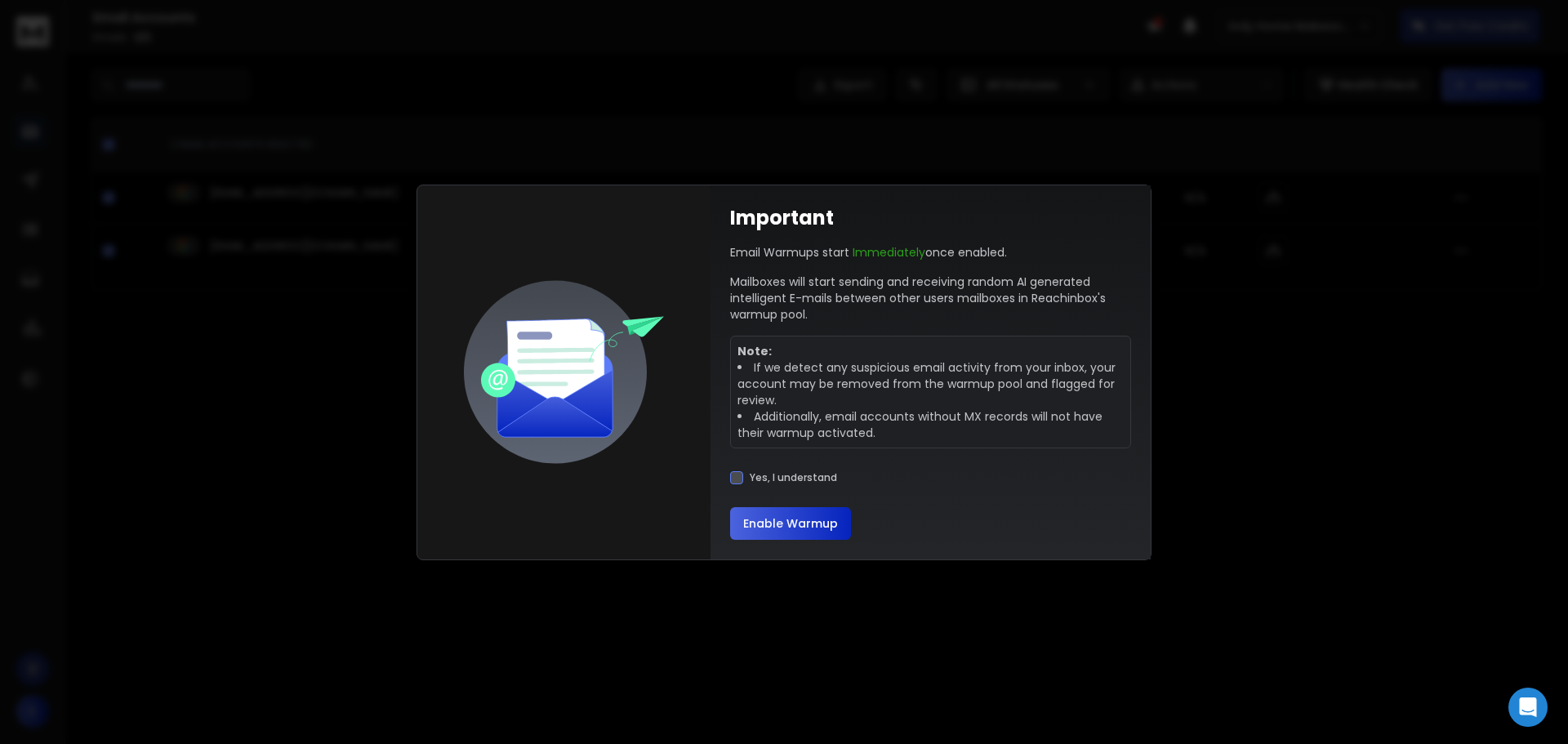
click at [738, 473] on button "Yes, I understand" at bounding box center [736, 477] width 13 height 13
click at [768, 508] on button "Enable Warmup" at bounding box center [790, 524] width 121 height 33
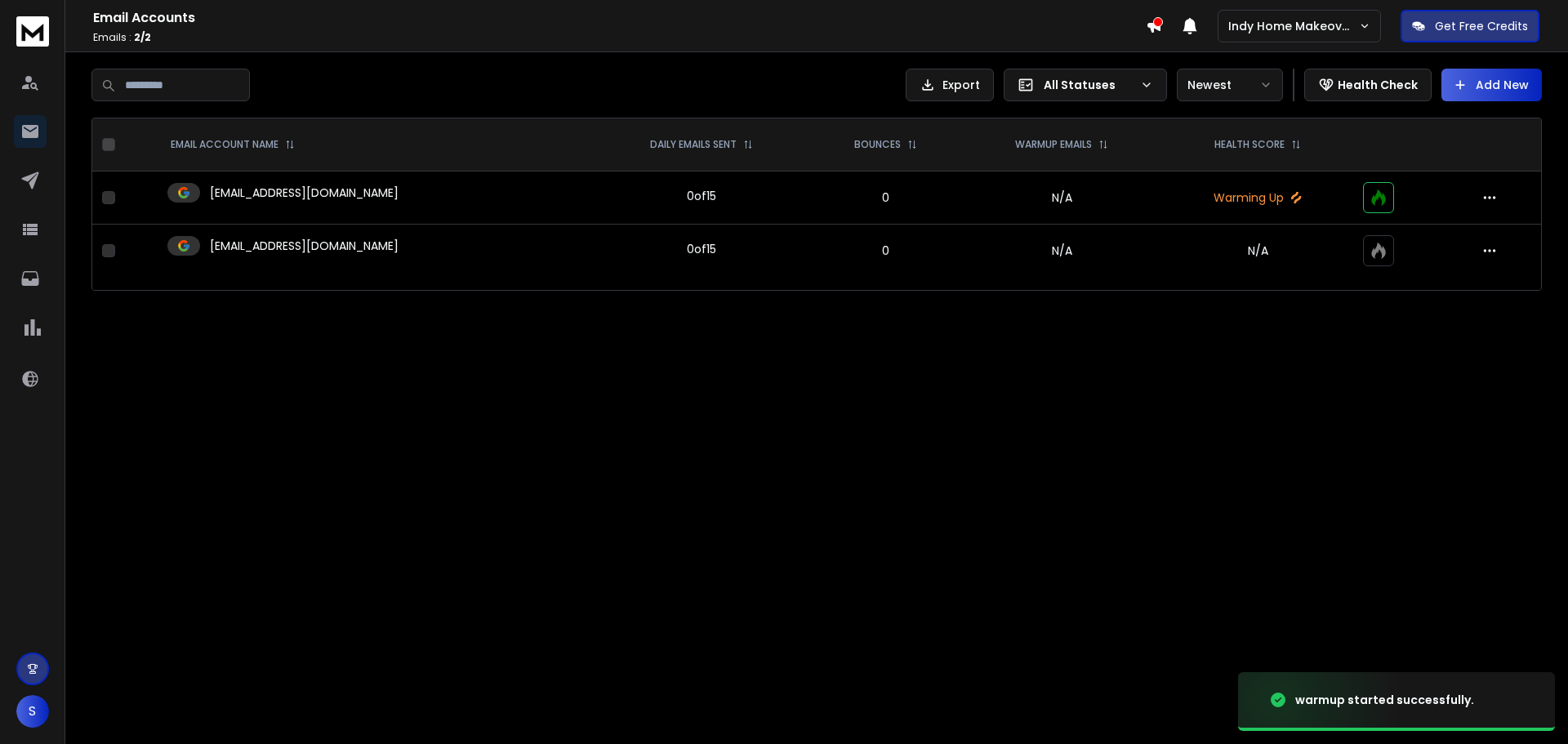
click at [1494, 199] on icon at bounding box center [1489, 197] width 15 height 15
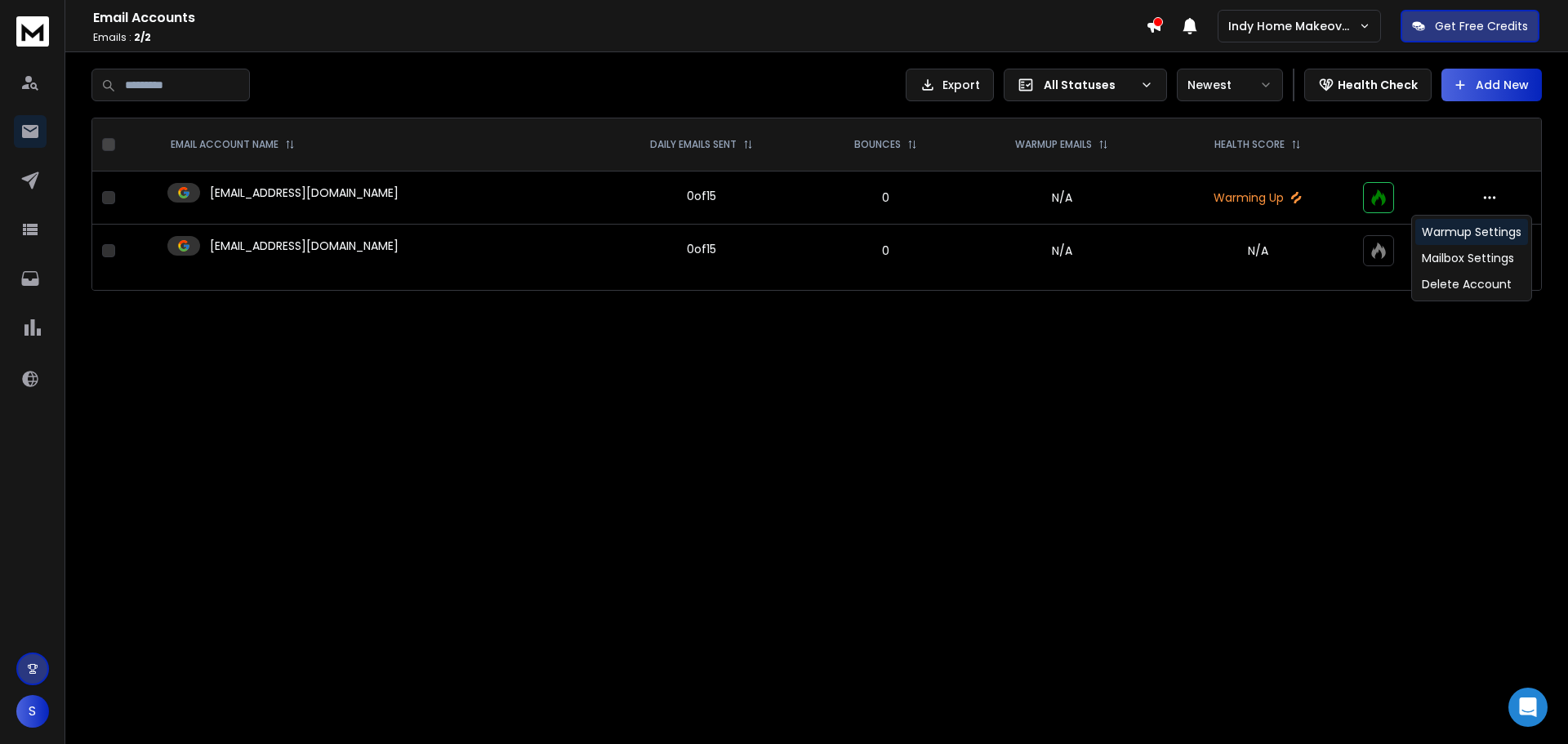
click at [1492, 229] on div "Warmup Settings" at bounding box center [1471, 231] width 112 height 27
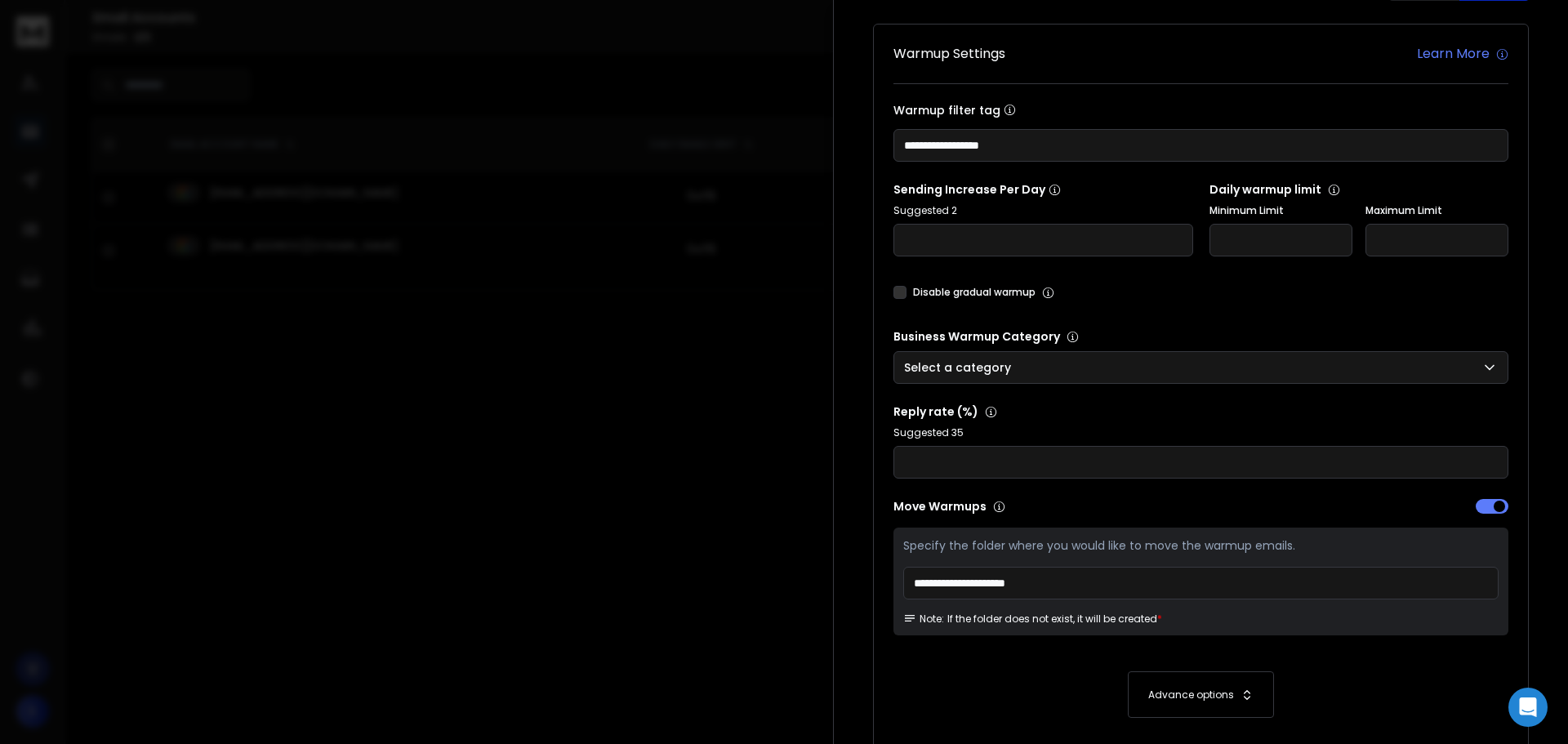
scroll to position [164, 0]
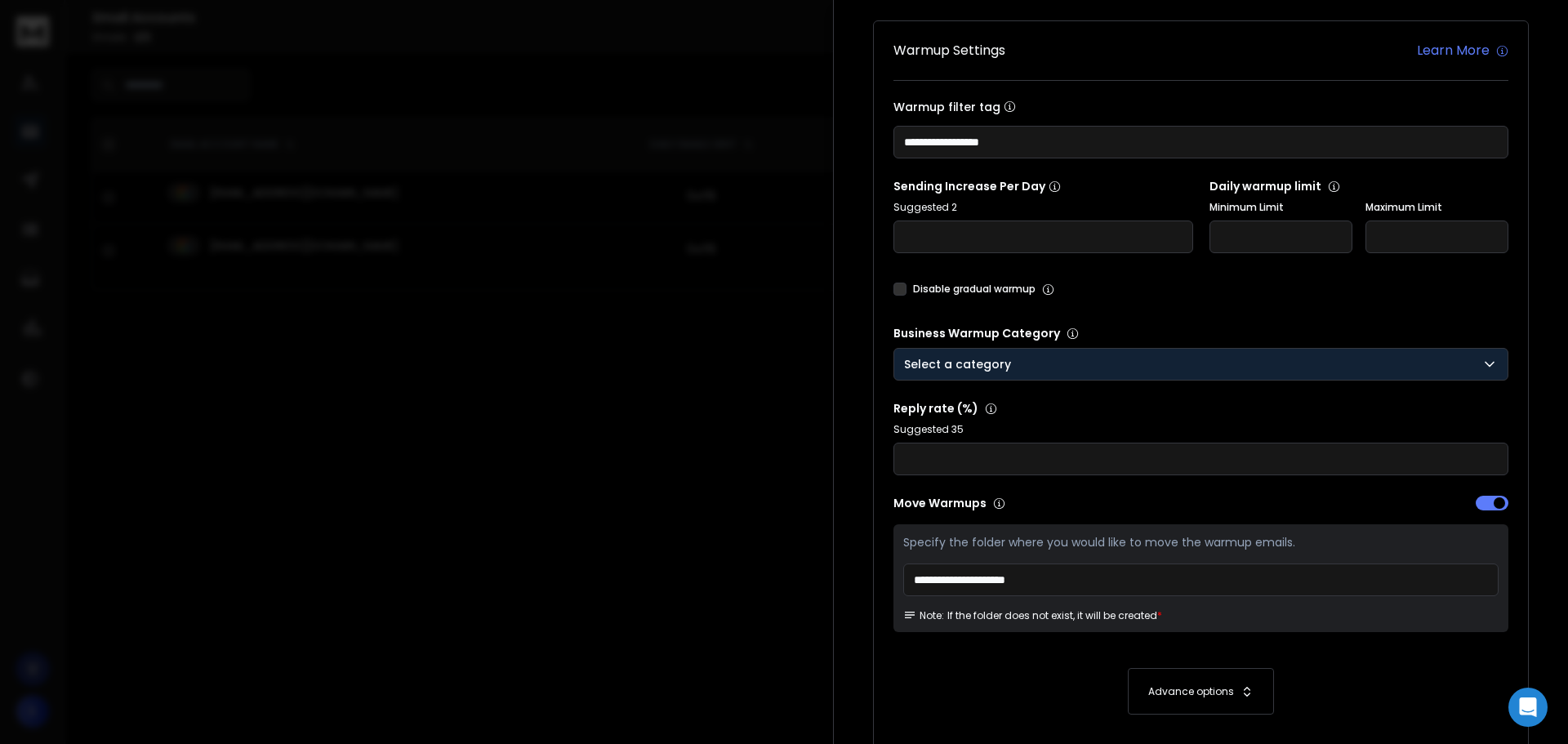
click at [959, 365] on p "Select a category" at bounding box center [961, 364] width 113 height 16
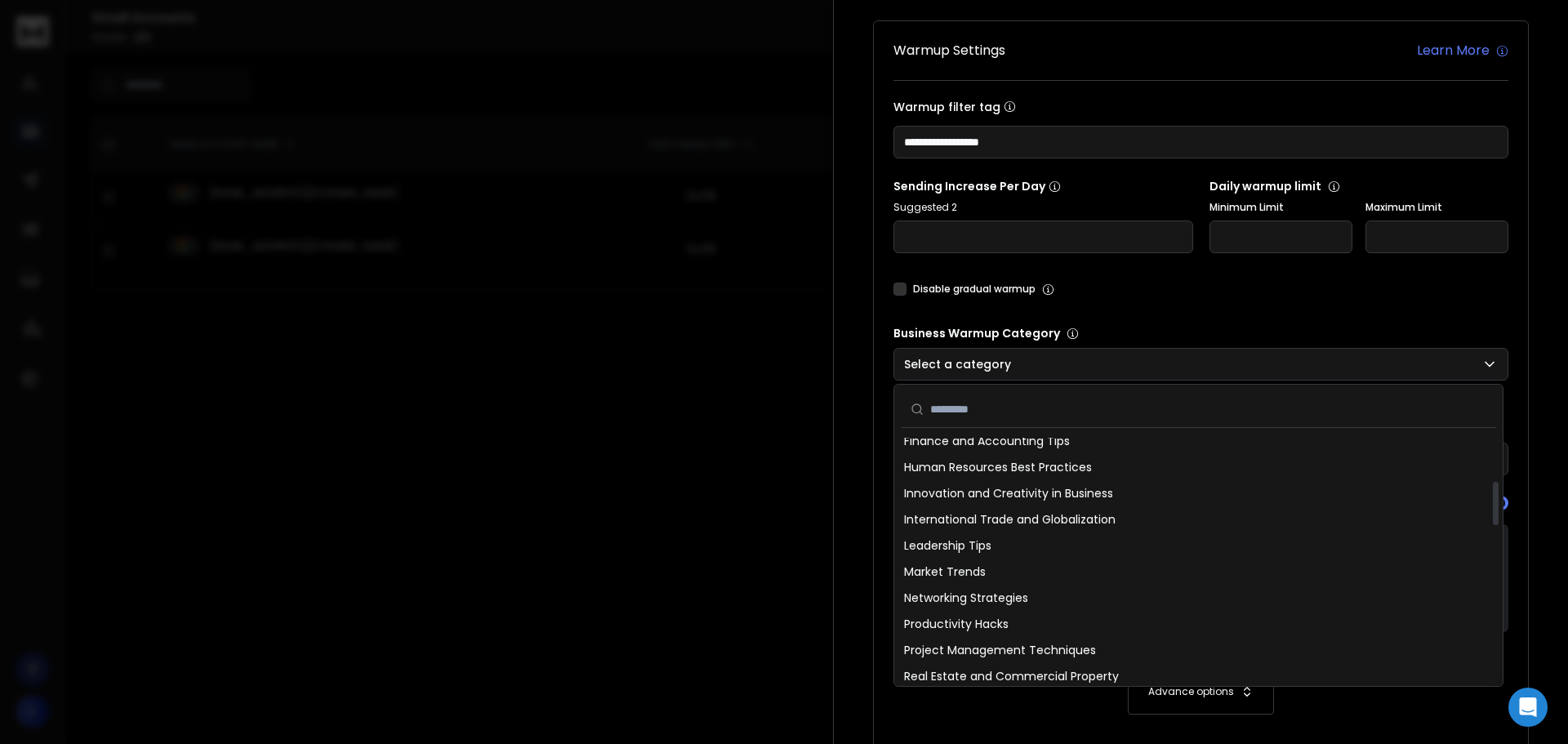
scroll to position [326, 0]
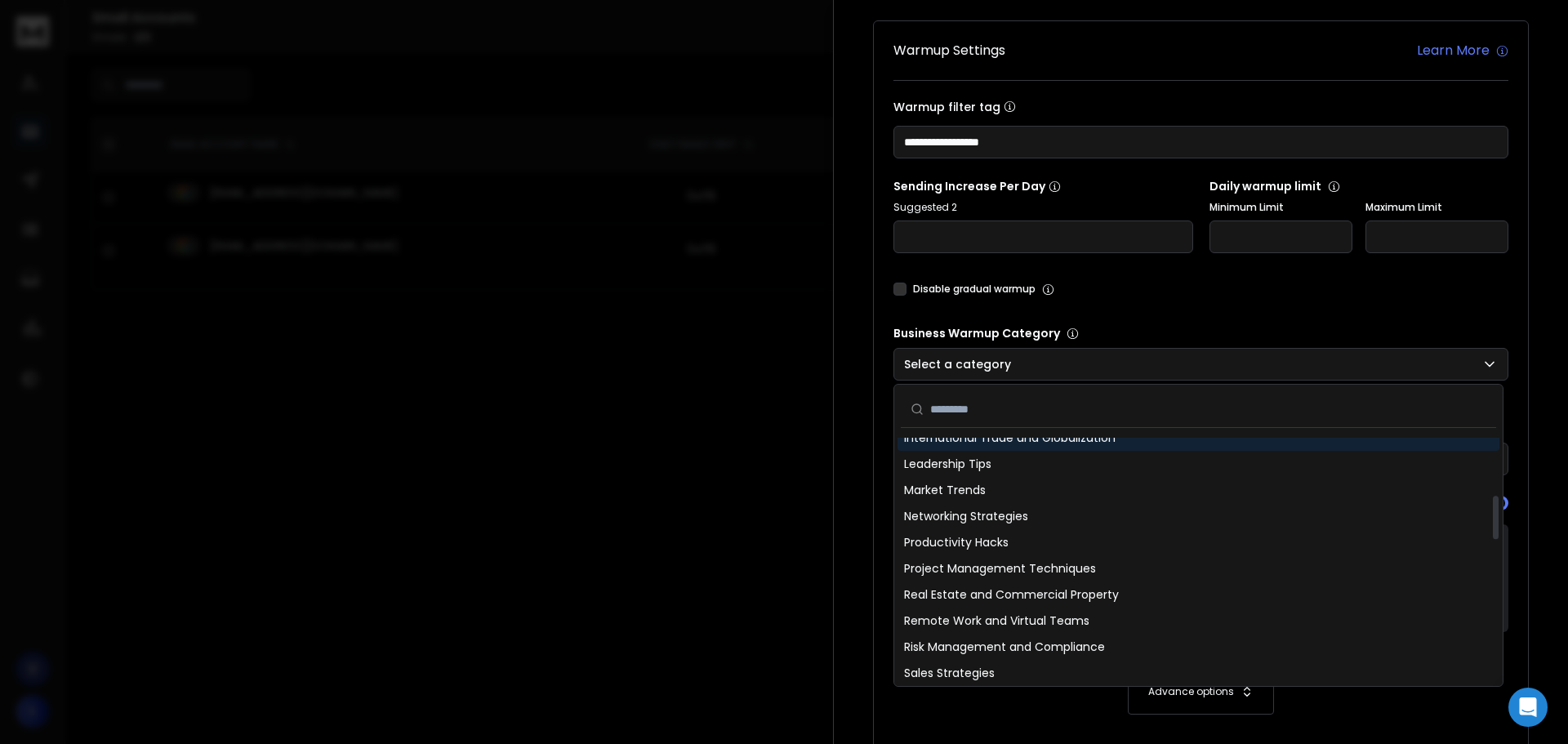
click at [1187, 294] on div at bounding box center [784, 372] width 1568 height 744
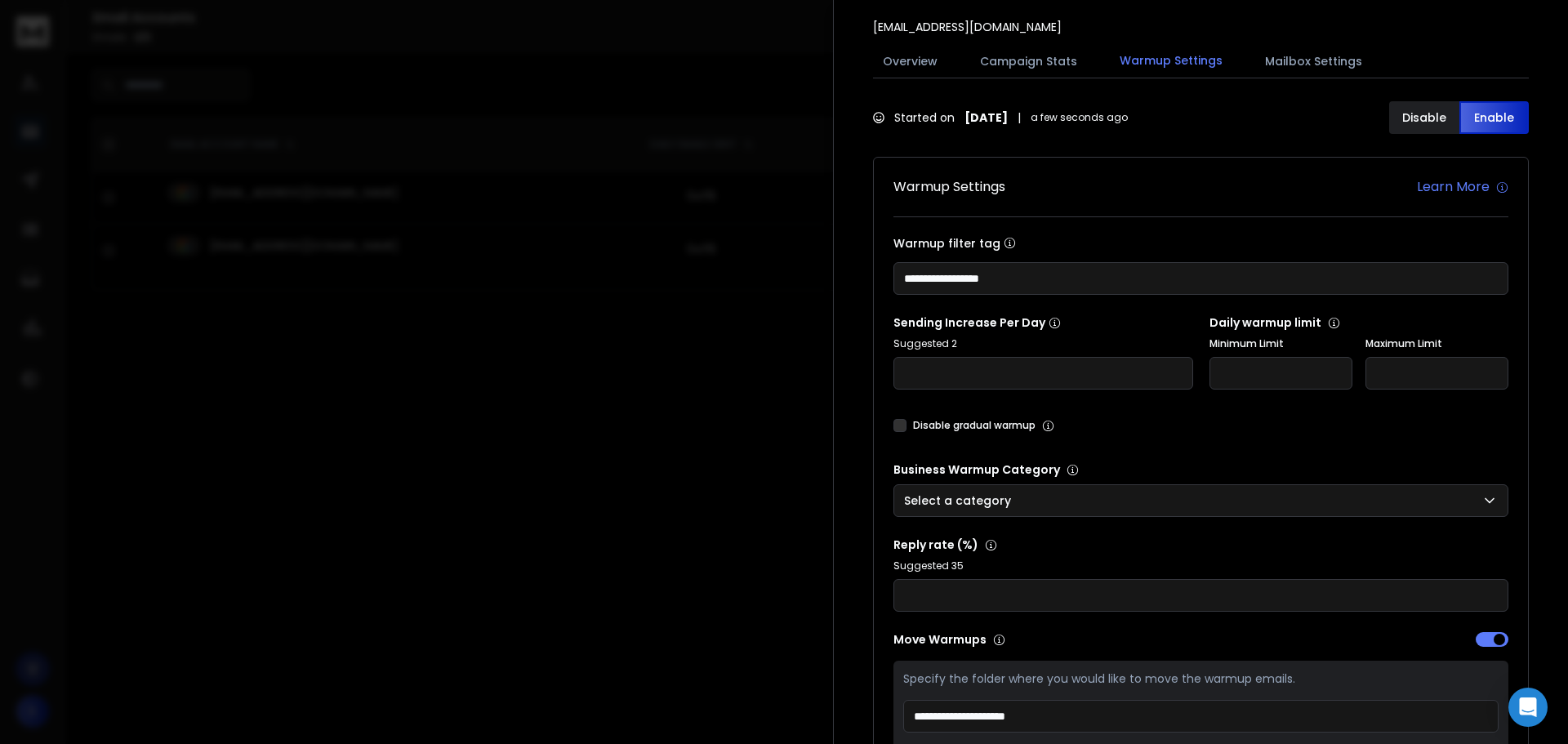
scroll to position [0, 0]
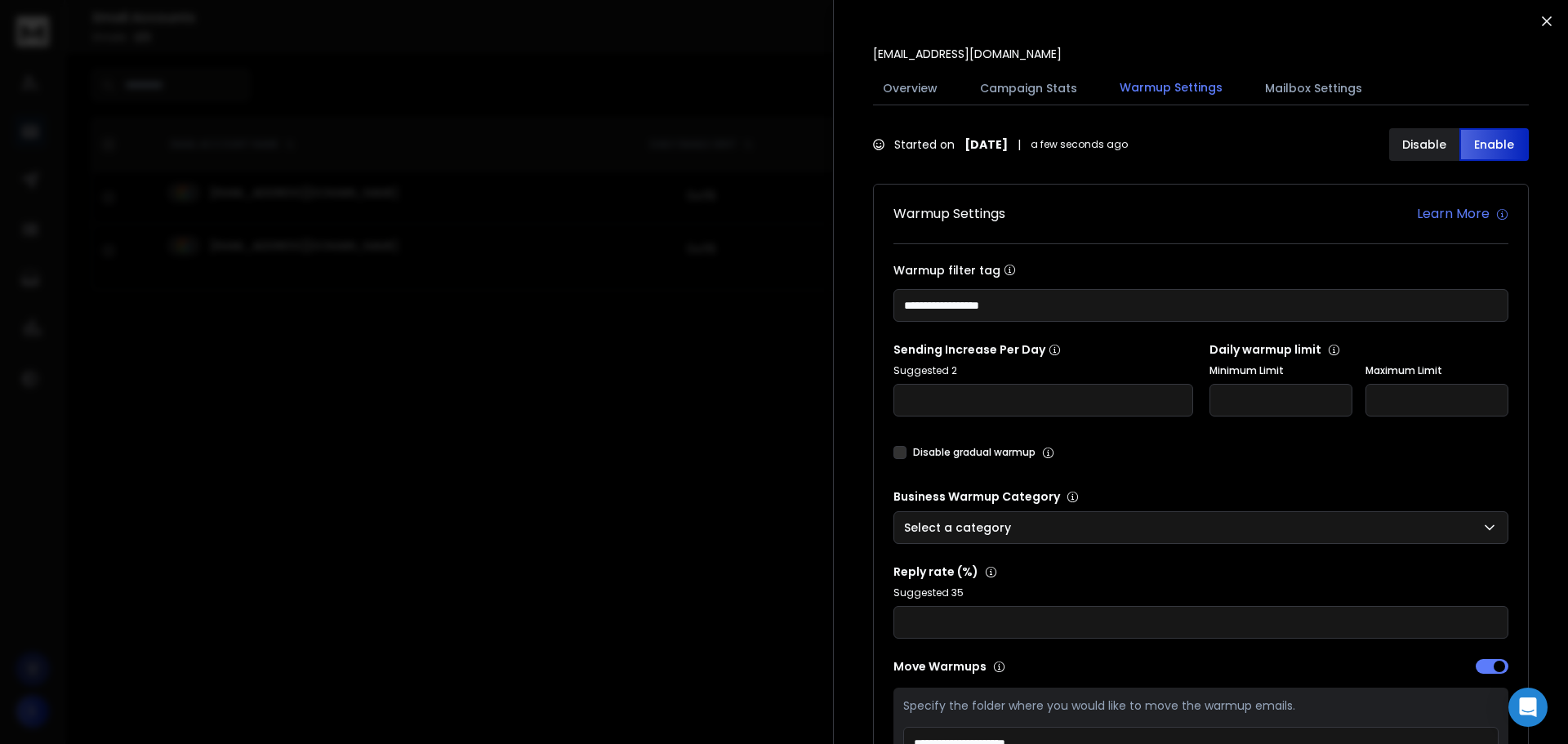
click at [1547, 22] on icon "button" at bounding box center [1547, 21] width 16 height 16
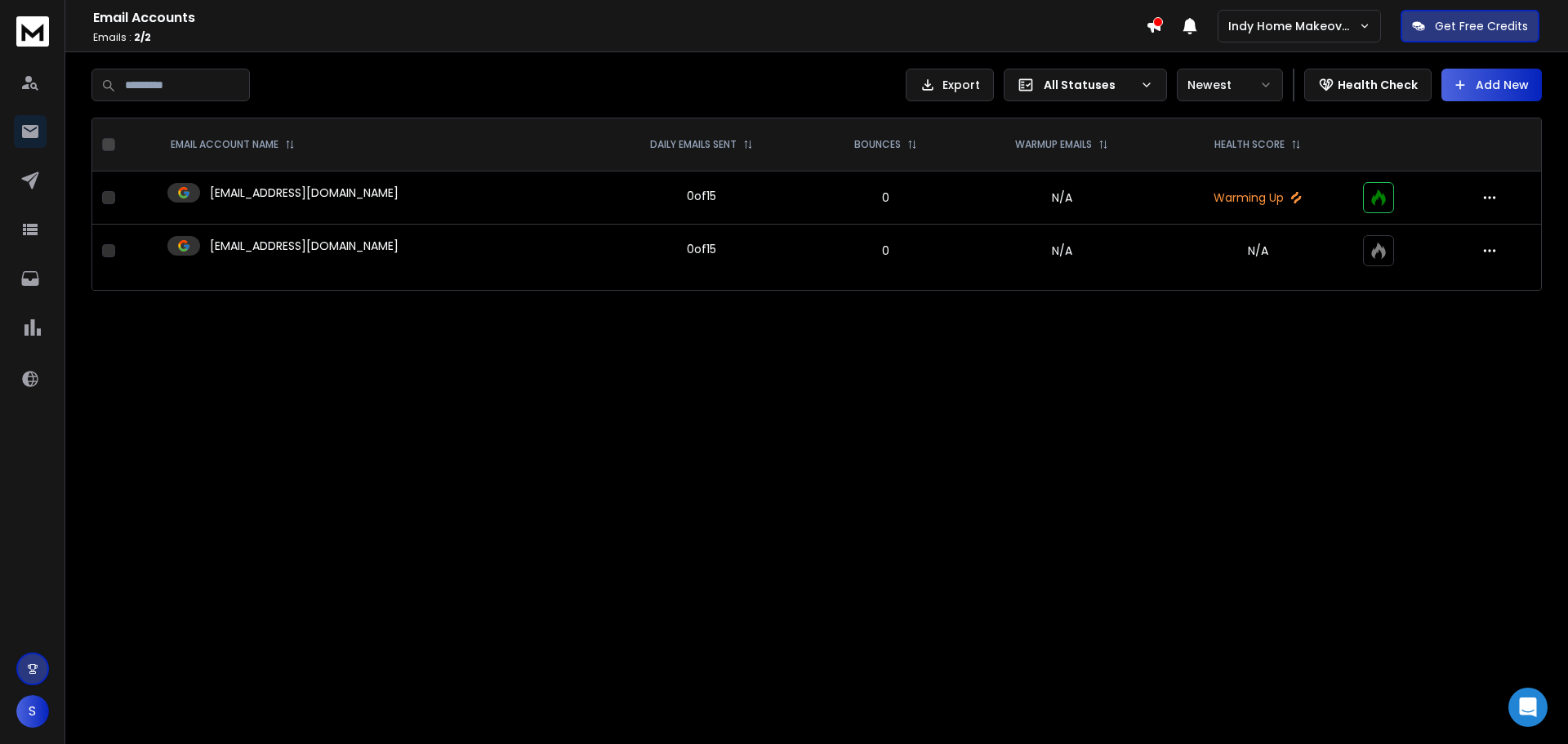
click at [1381, 246] on icon at bounding box center [1379, 250] width 16 height 16
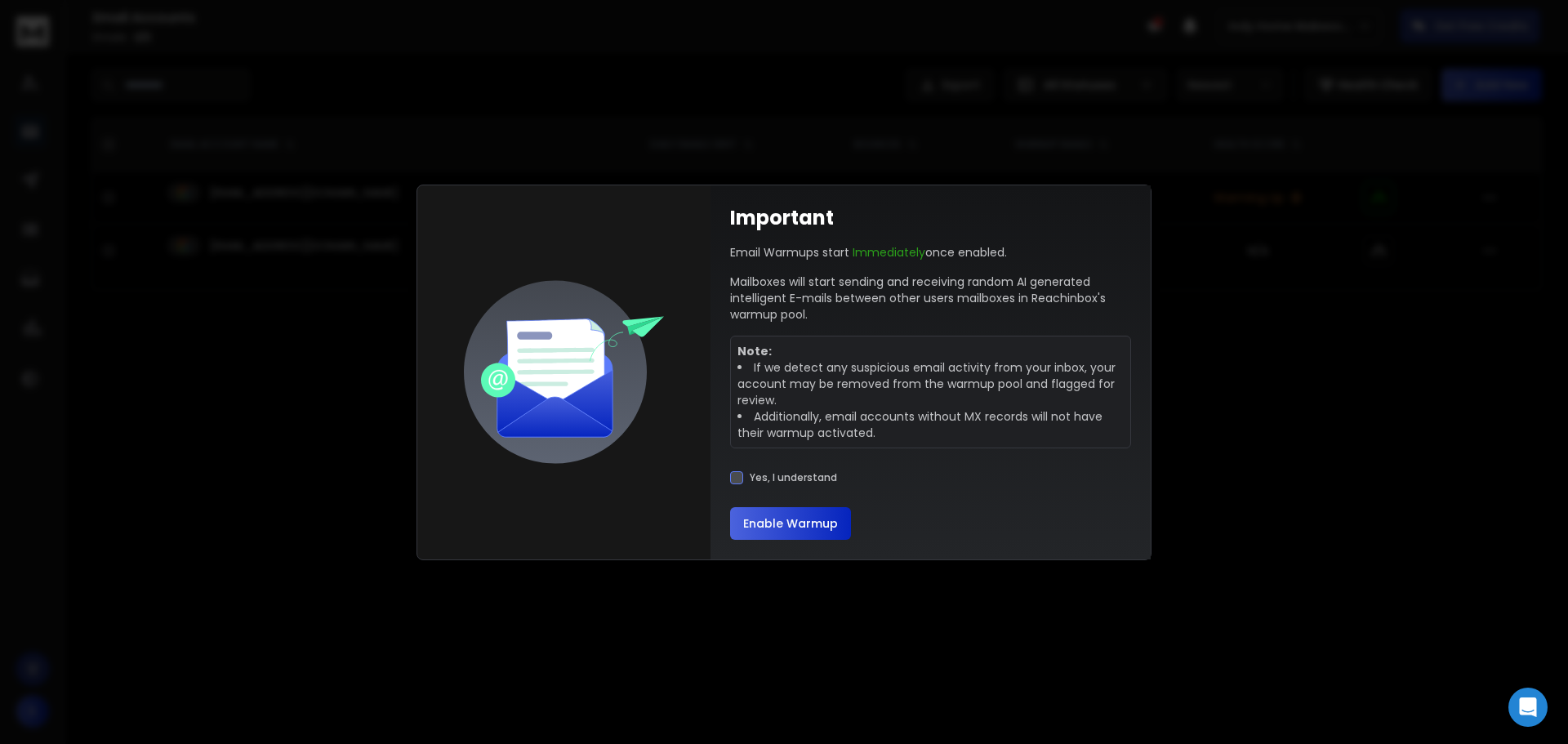
click at [738, 470] on div "Yes, I understand" at bounding box center [783, 478] width 107 height 33
click at [762, 520] on button "Enable Warmup" at bounding box center [790, 524] width 121 height 33
click at [731, 471] on button "Yes, I understand" at bounding box center [736, 477] width 13 height 13
click at [775, 517] on button "Enable Warmup" at bounding box center [790, 524] width 121 height 33
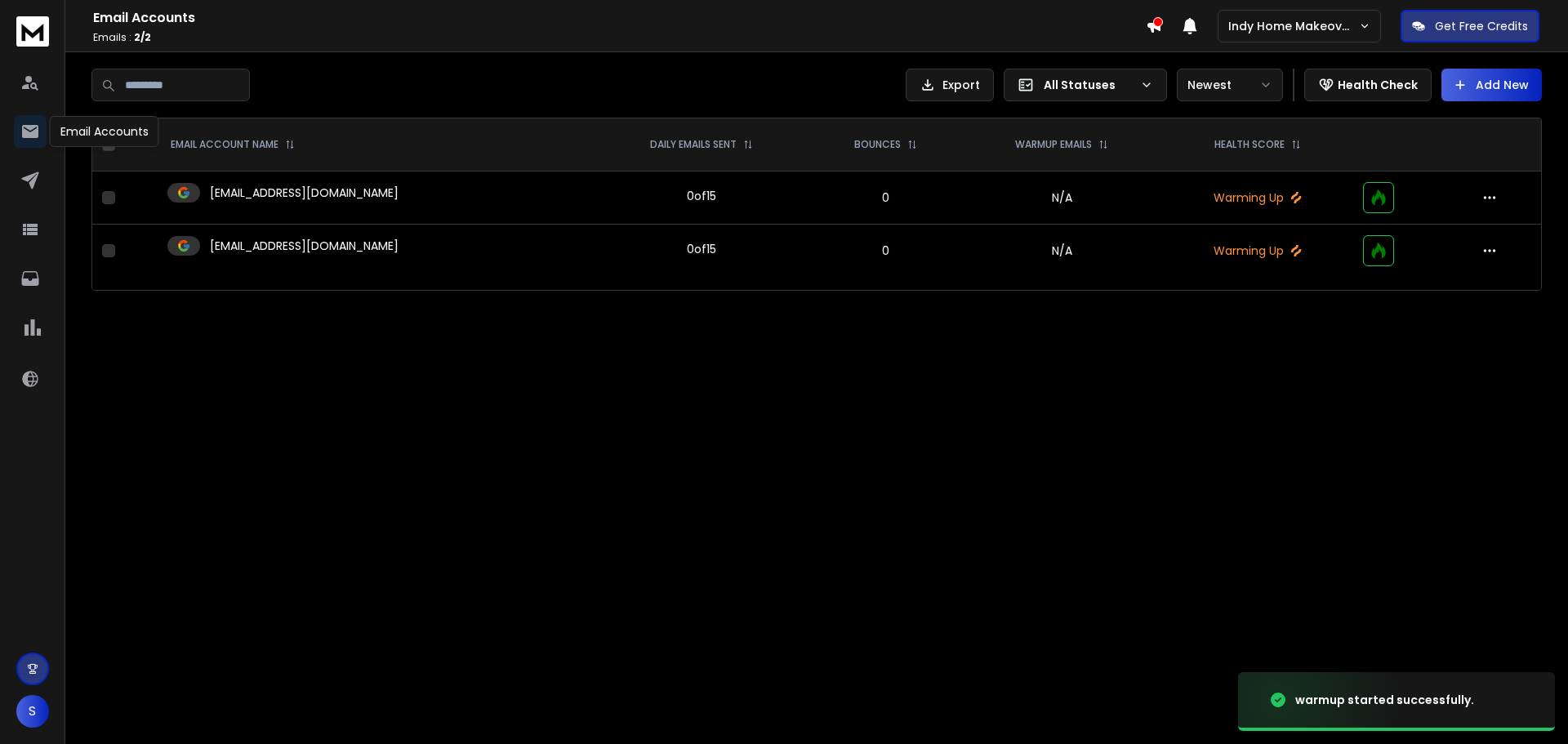
click at [27, 132] on icon at bounding box center [30, 132] width 16 height 13
